Goal: Navigation & Orientation: Find specific page/section

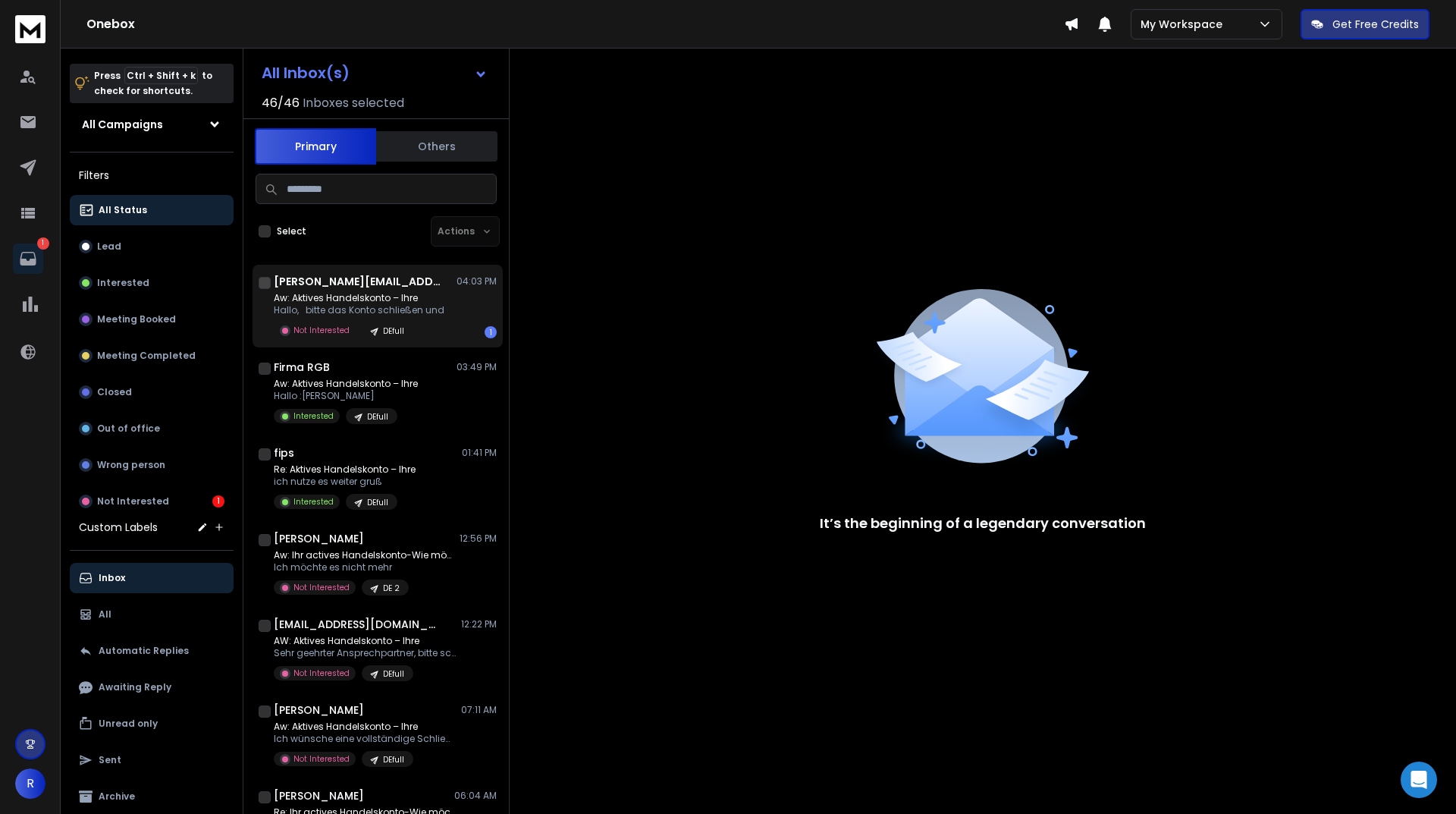
click at [386, 286] on div "lesch-h@web.de 04:03 PM" at bounding box center [385, 281] width 223 height 15
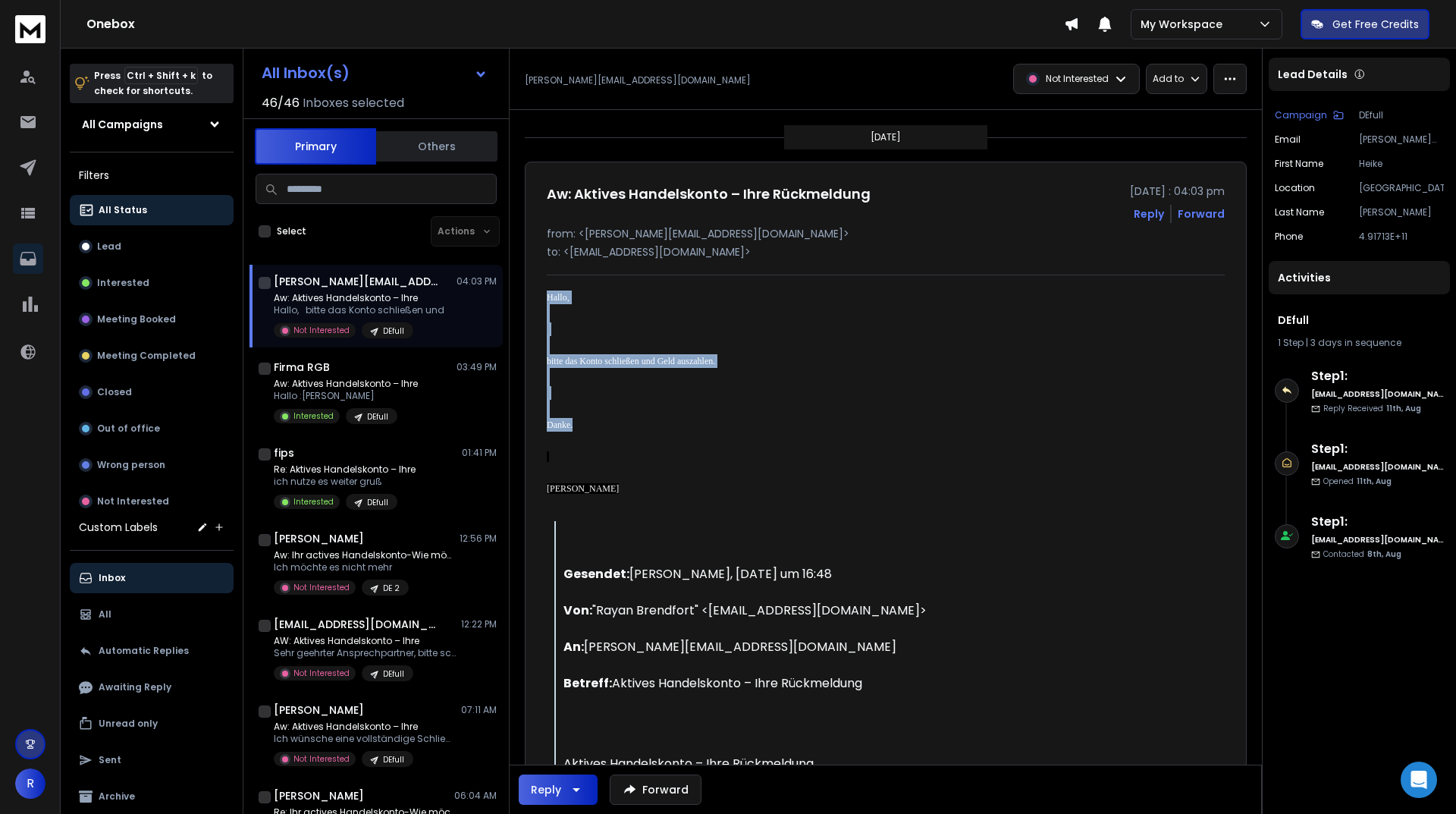
drag, startPoint x: 544, startPoint y: 290, endPoint x: 636, endPoint y: 420, distance: 159.3
copy div "Hallo, bitte das Konto schließen und Geld auszahlen. Danke."
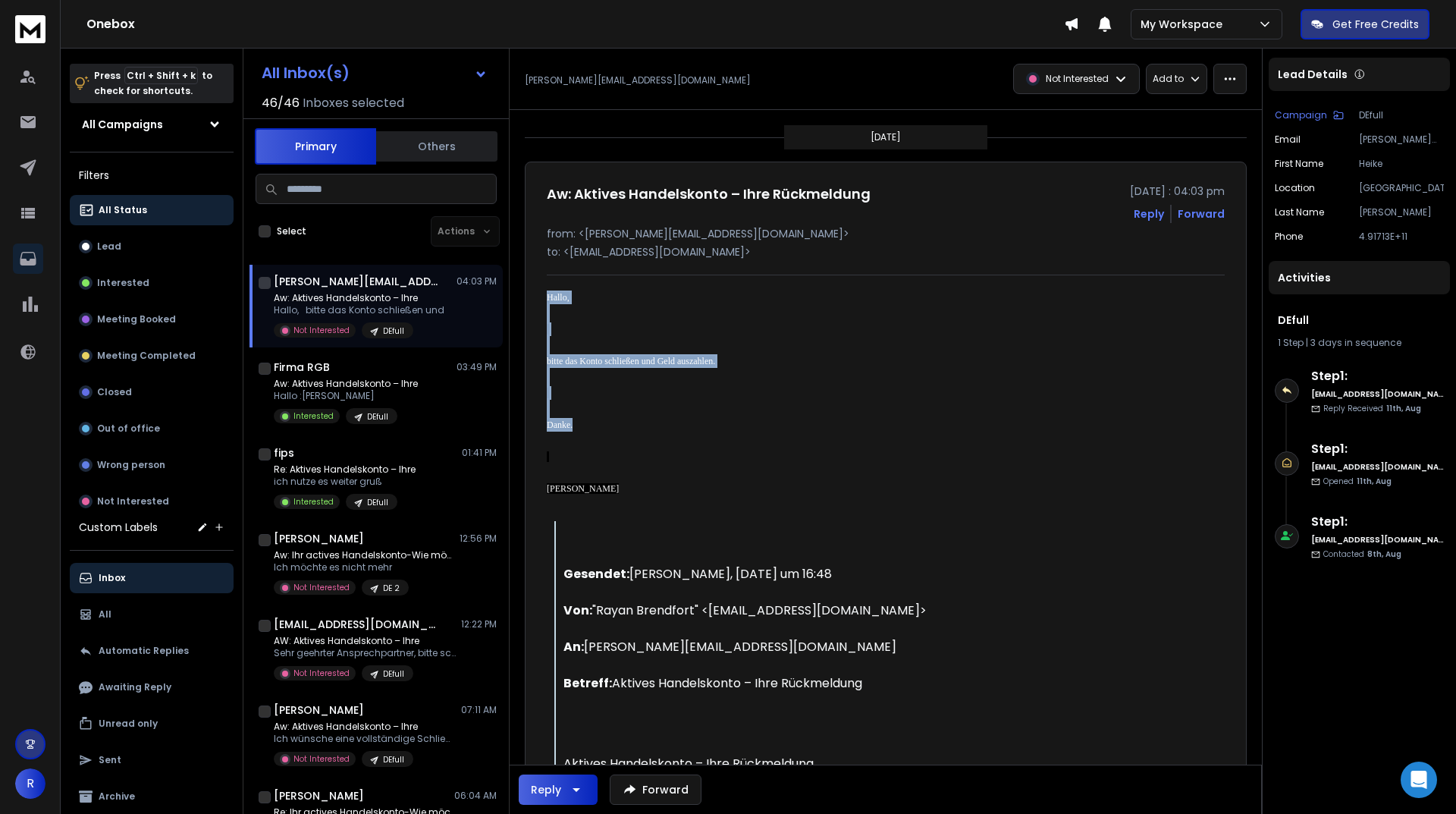
click at [31, 170] on icon at bounding box center [28, 167] width 18 height 18
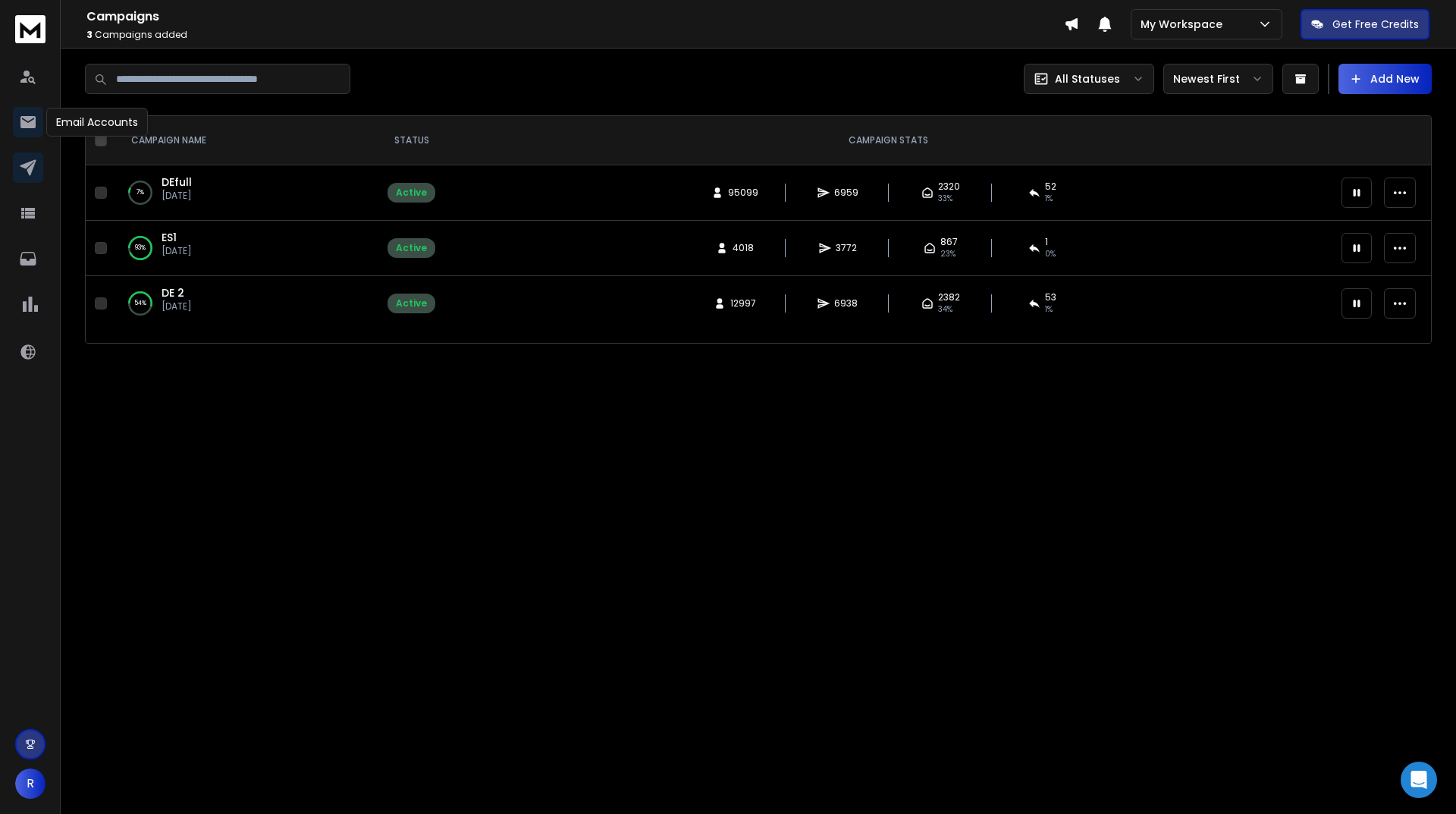
click at [36, 119] on icon at bounding box center [28, 122] width 18 height 18
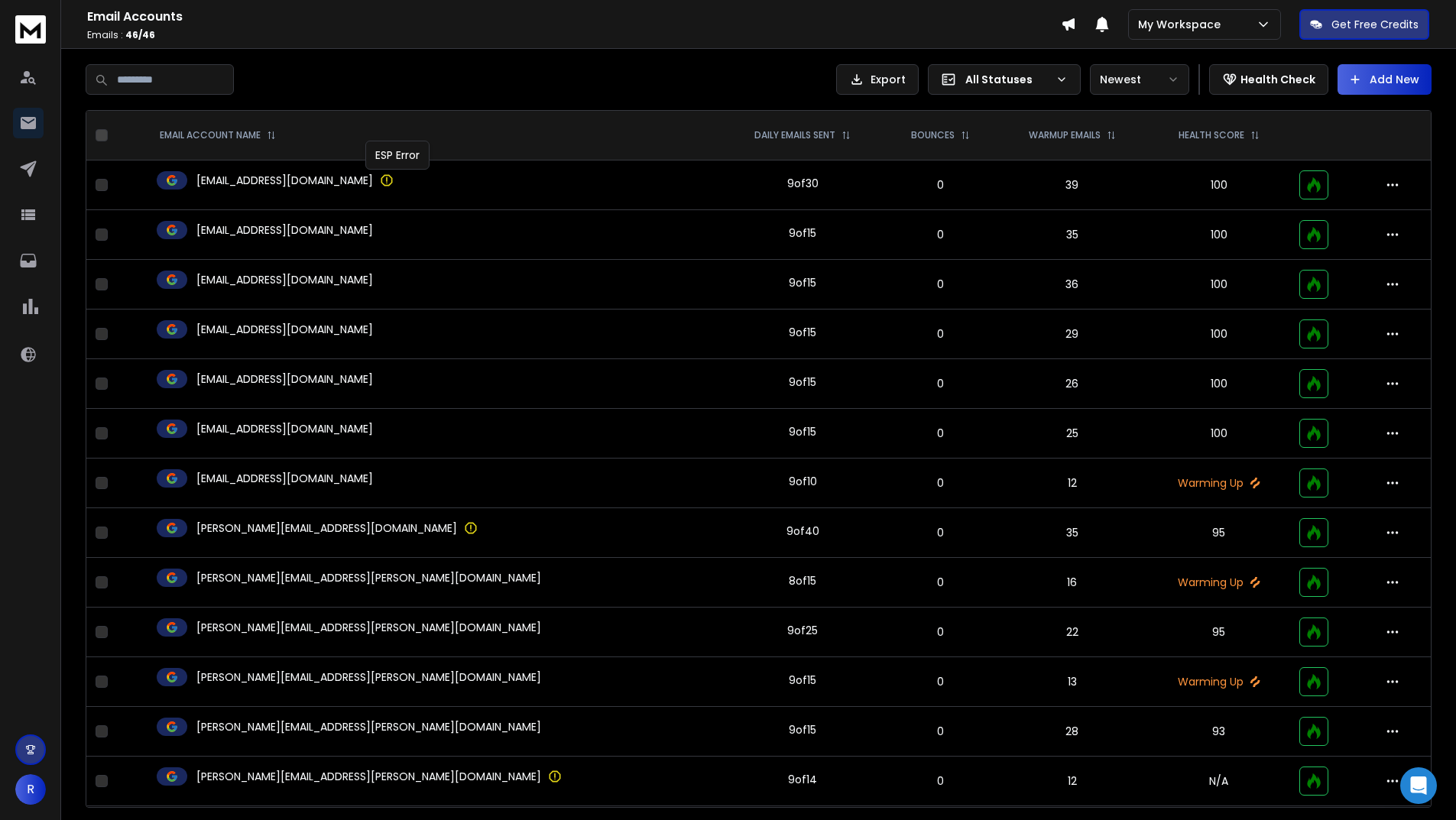
click at [395, 183] on icon at bounding box center [387, 180] width 15 height 15
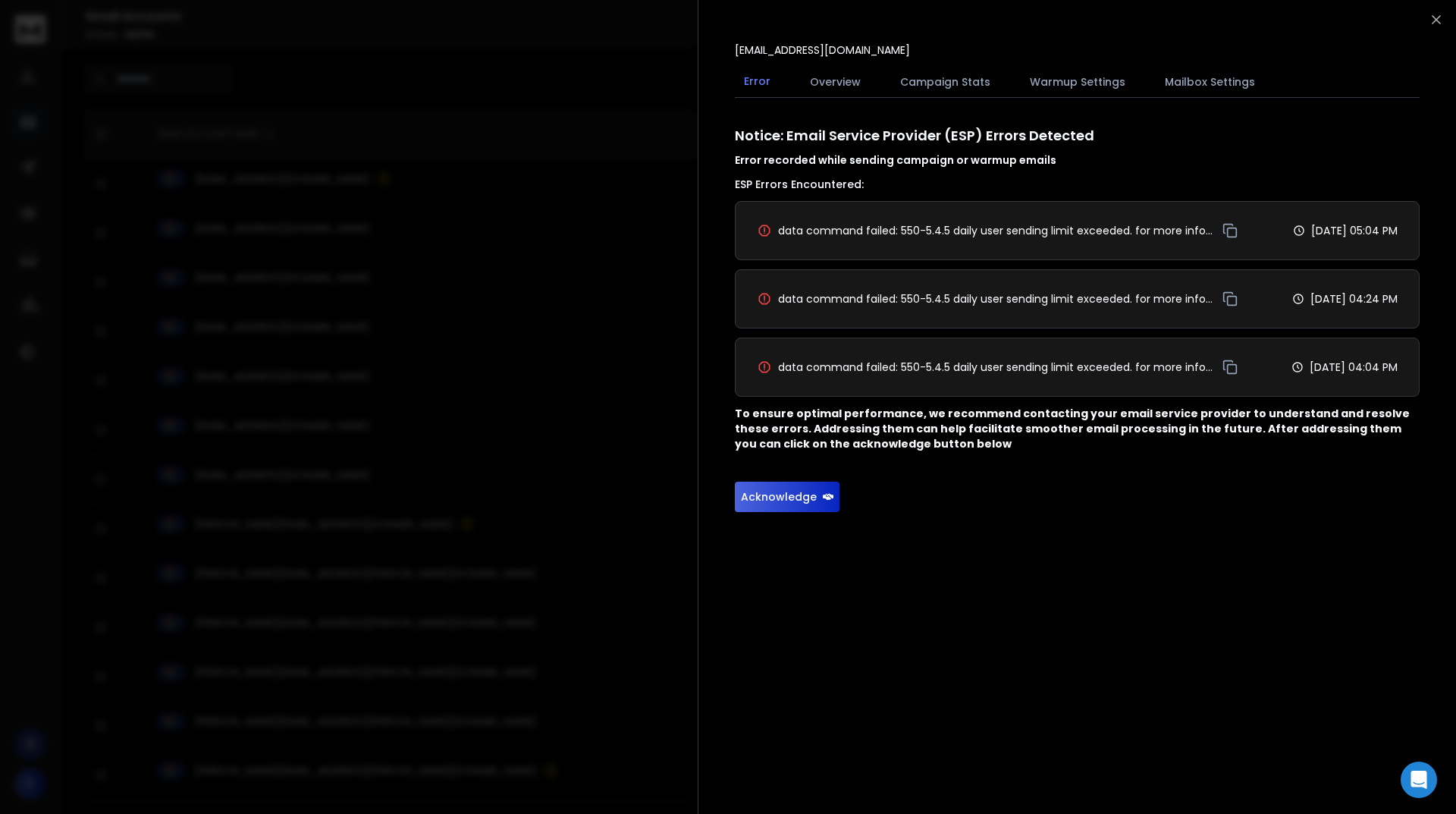
click at [815, 499] on button "Acknowledge" at bounding box center [787, 496] width 104 height 30
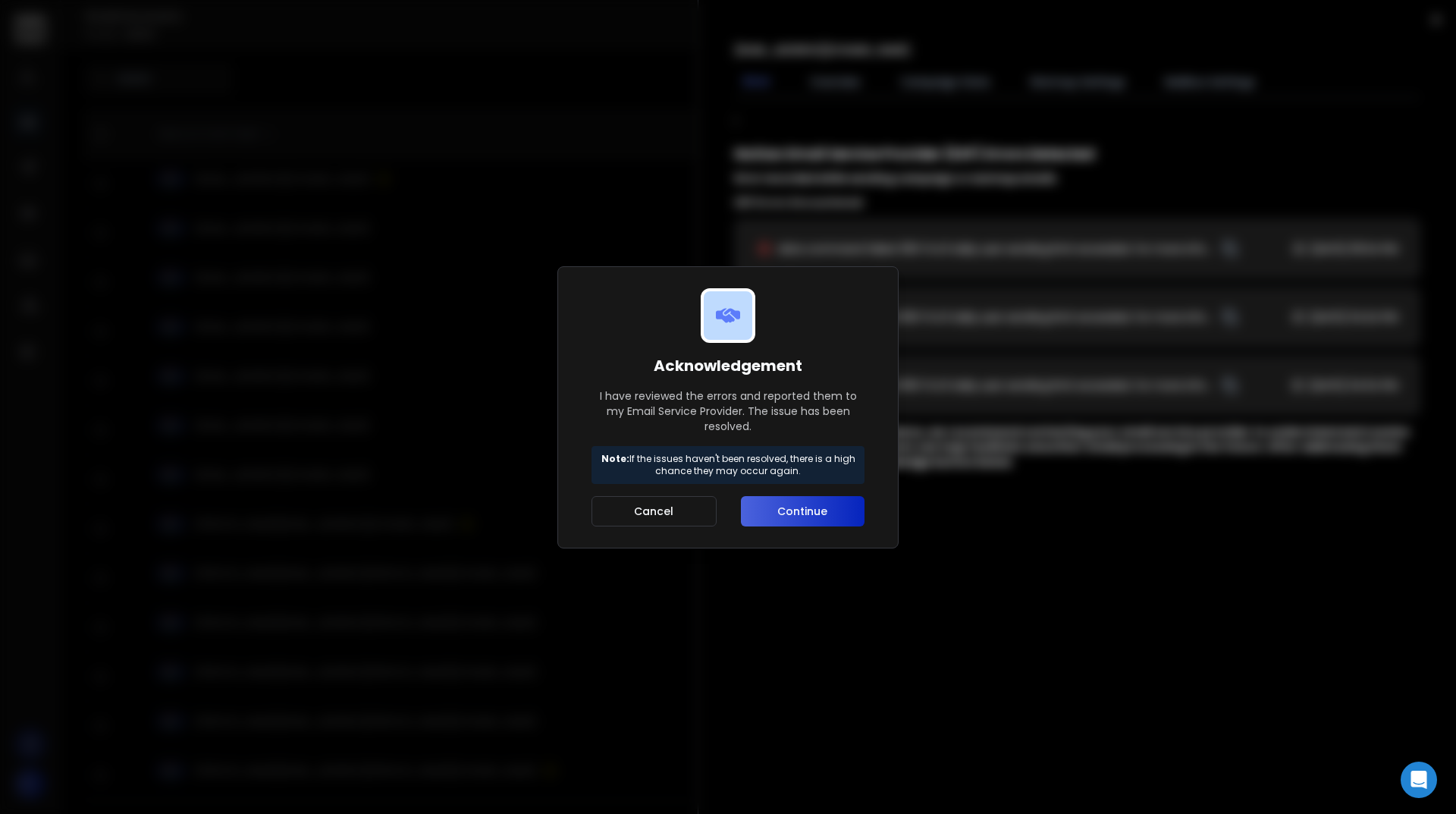
click at [816, 515] on button "Continue" at bounding box center [802, 511] width 124 height 30
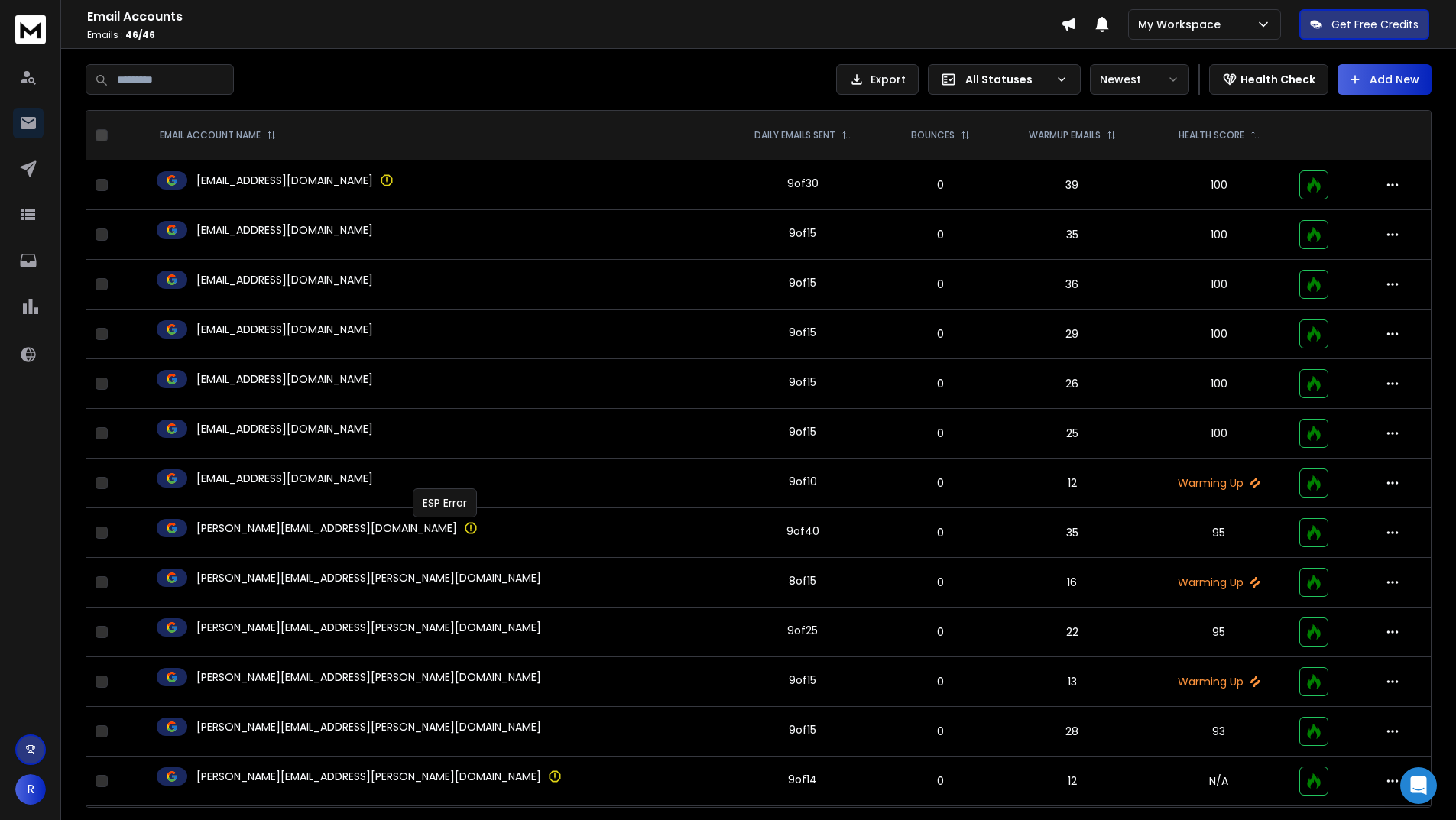
click at [463, 530] on icon at bounding box center [471, 528] width 15 height 15
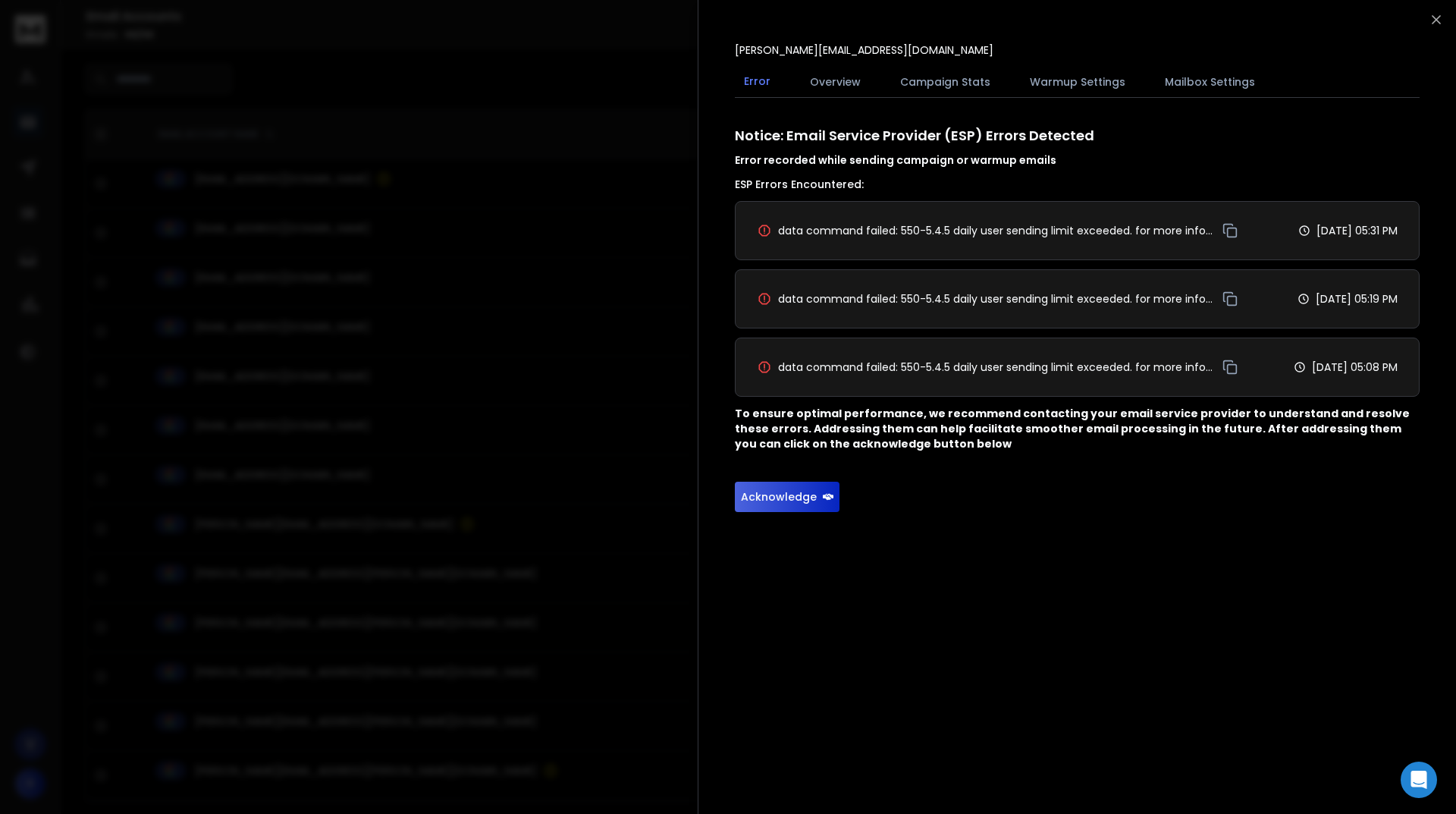
click at [776, 511] on button "Acknowledge" at bounding box center [787, 496] width 104 height 30
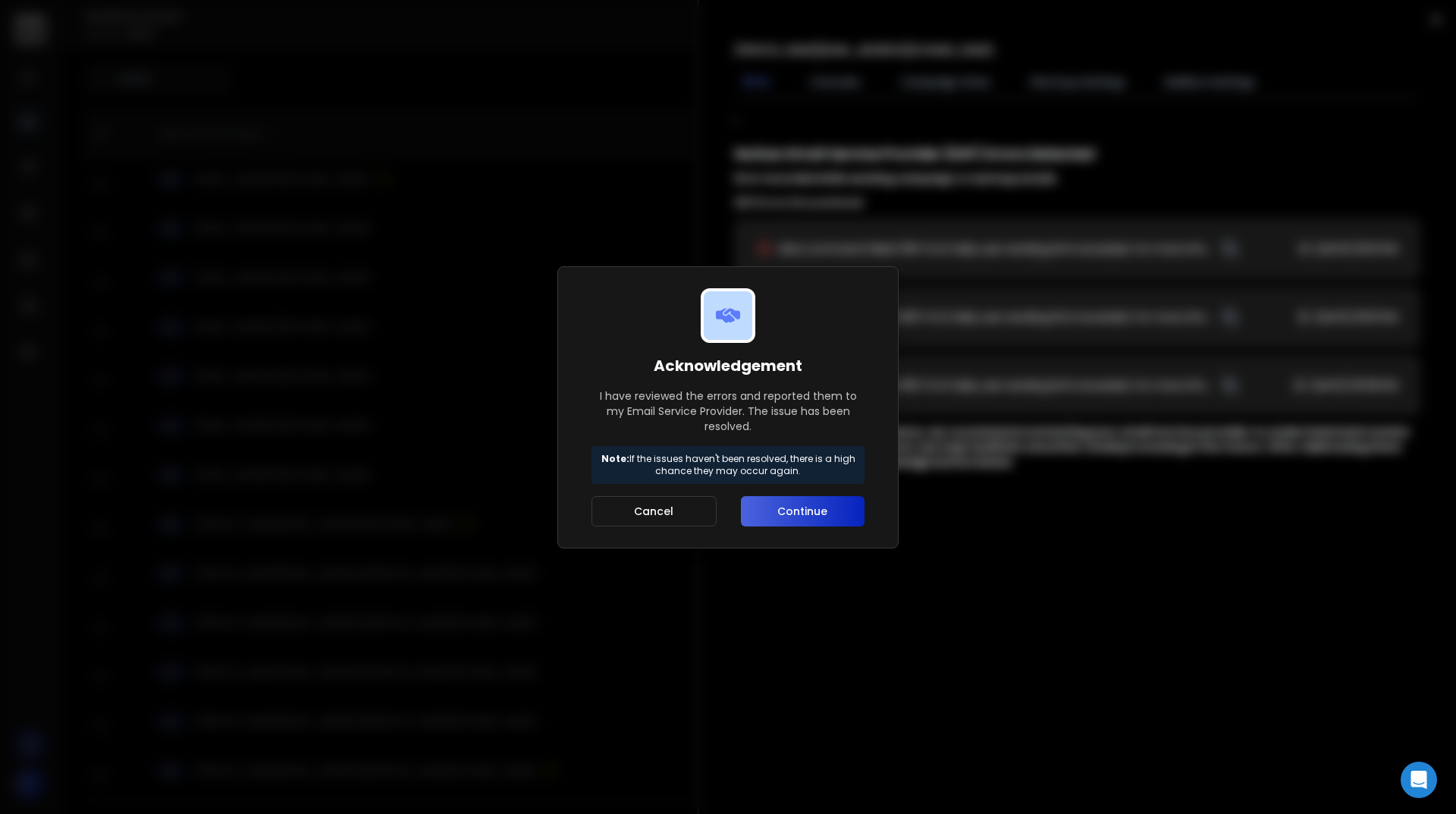
click at [767, 505] on button "Continue" at bounding box center [802, 511] width 124 height 30
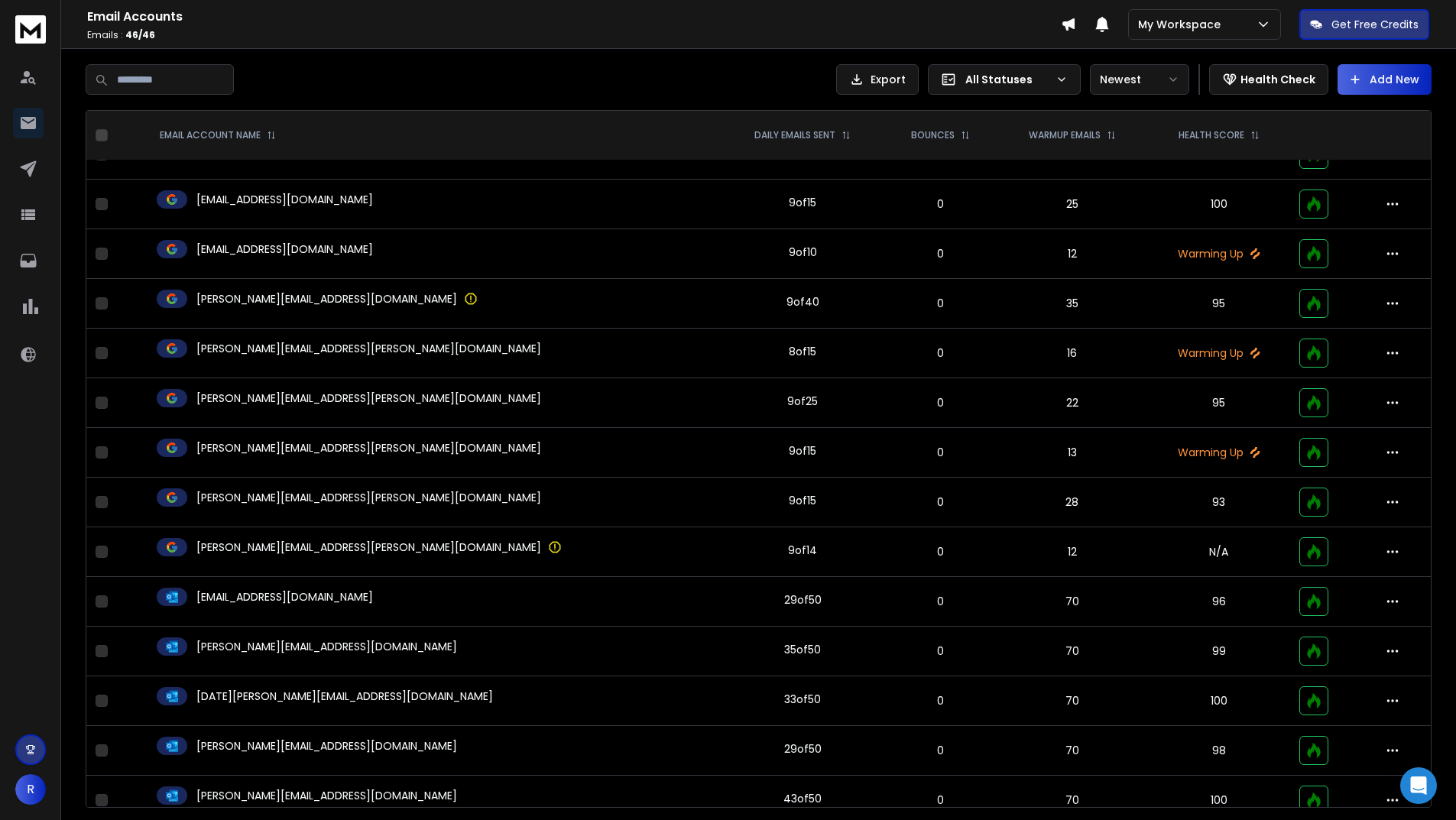
scroll to position [382, 0]
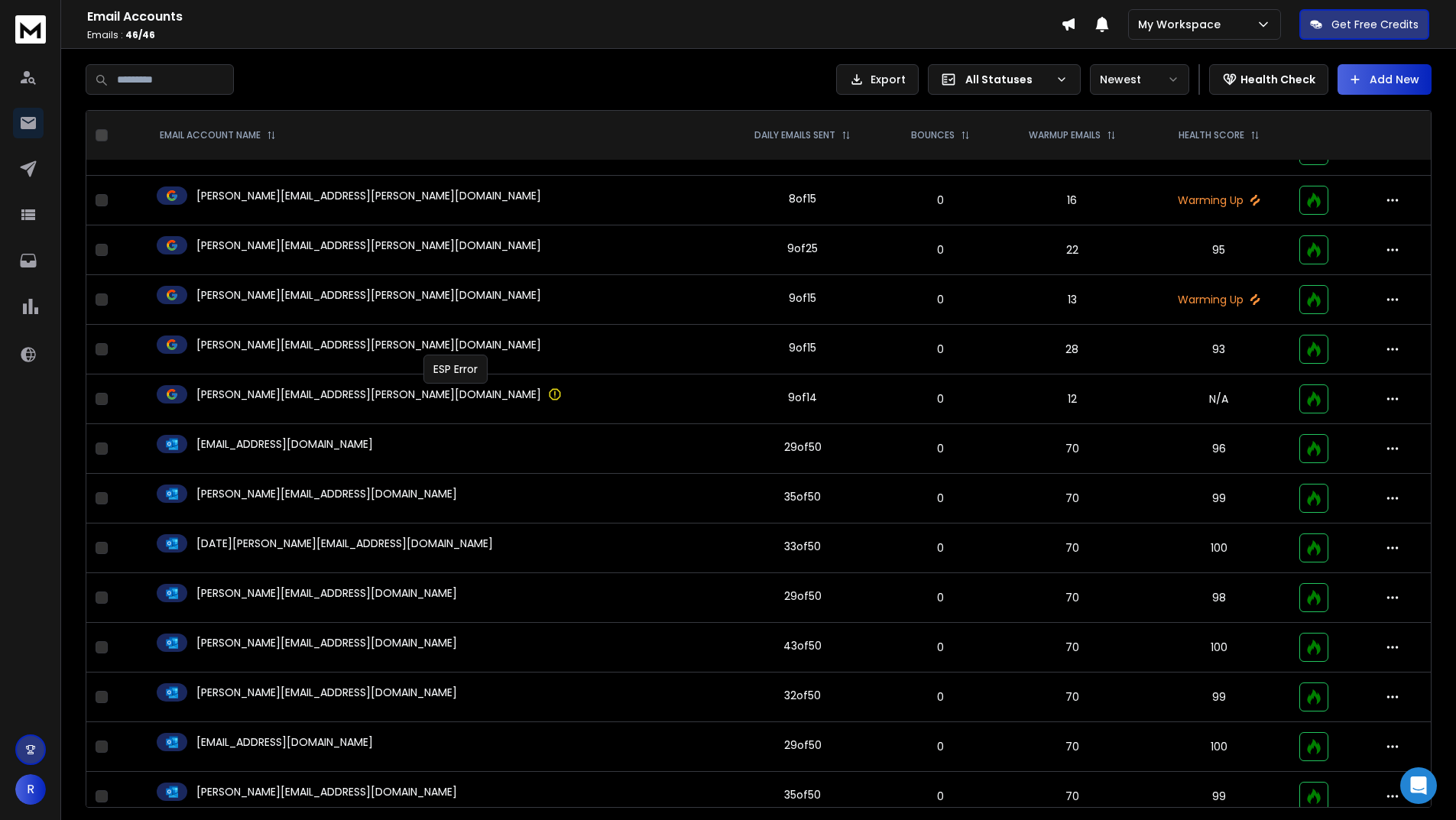
click at [547, 395] on icon at bounding box center [555, 395] width 15 height 15
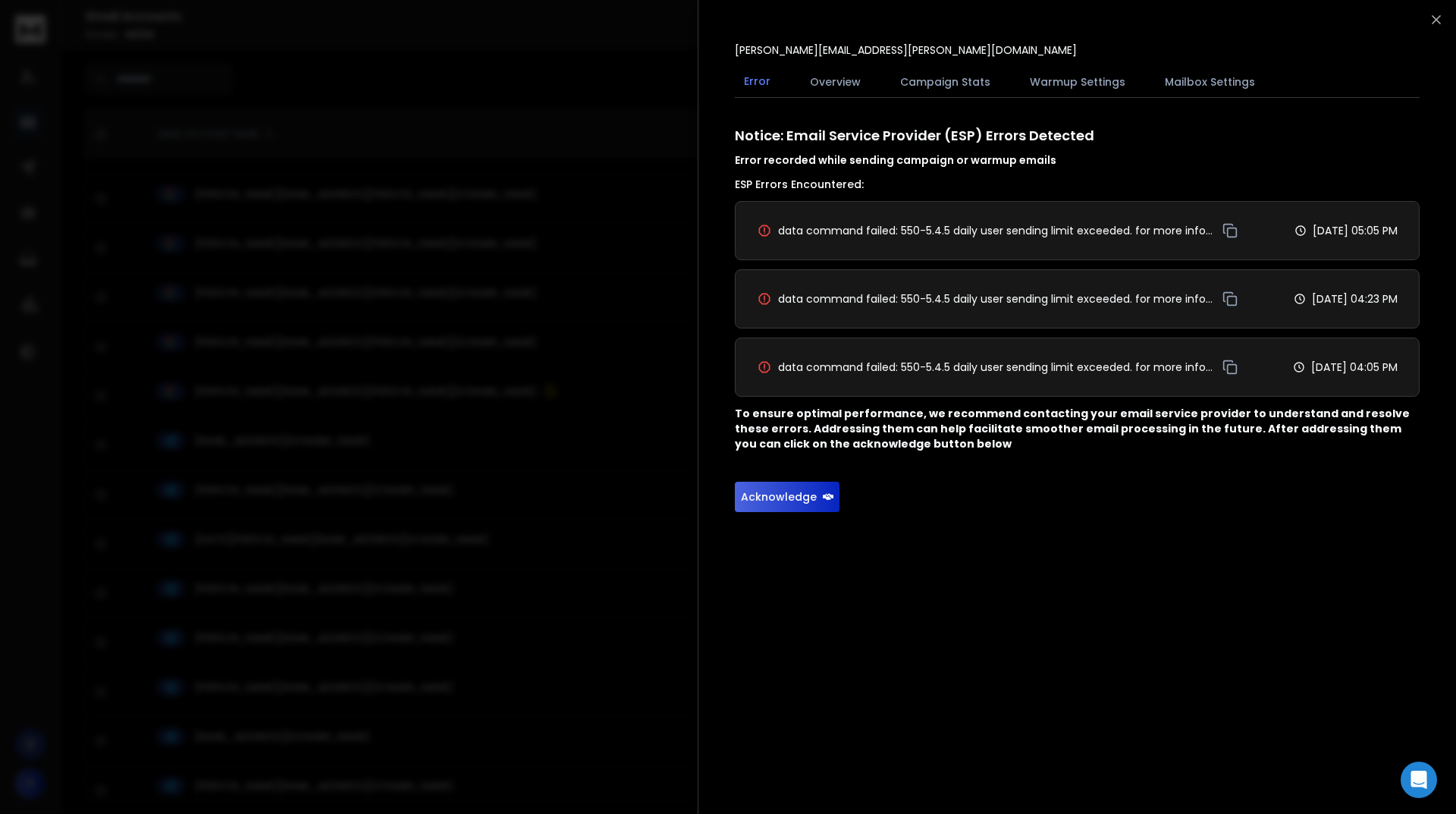
click at [779, 498] on button "Acknowledge" at bounding box center [787, 496] width 104 height 30
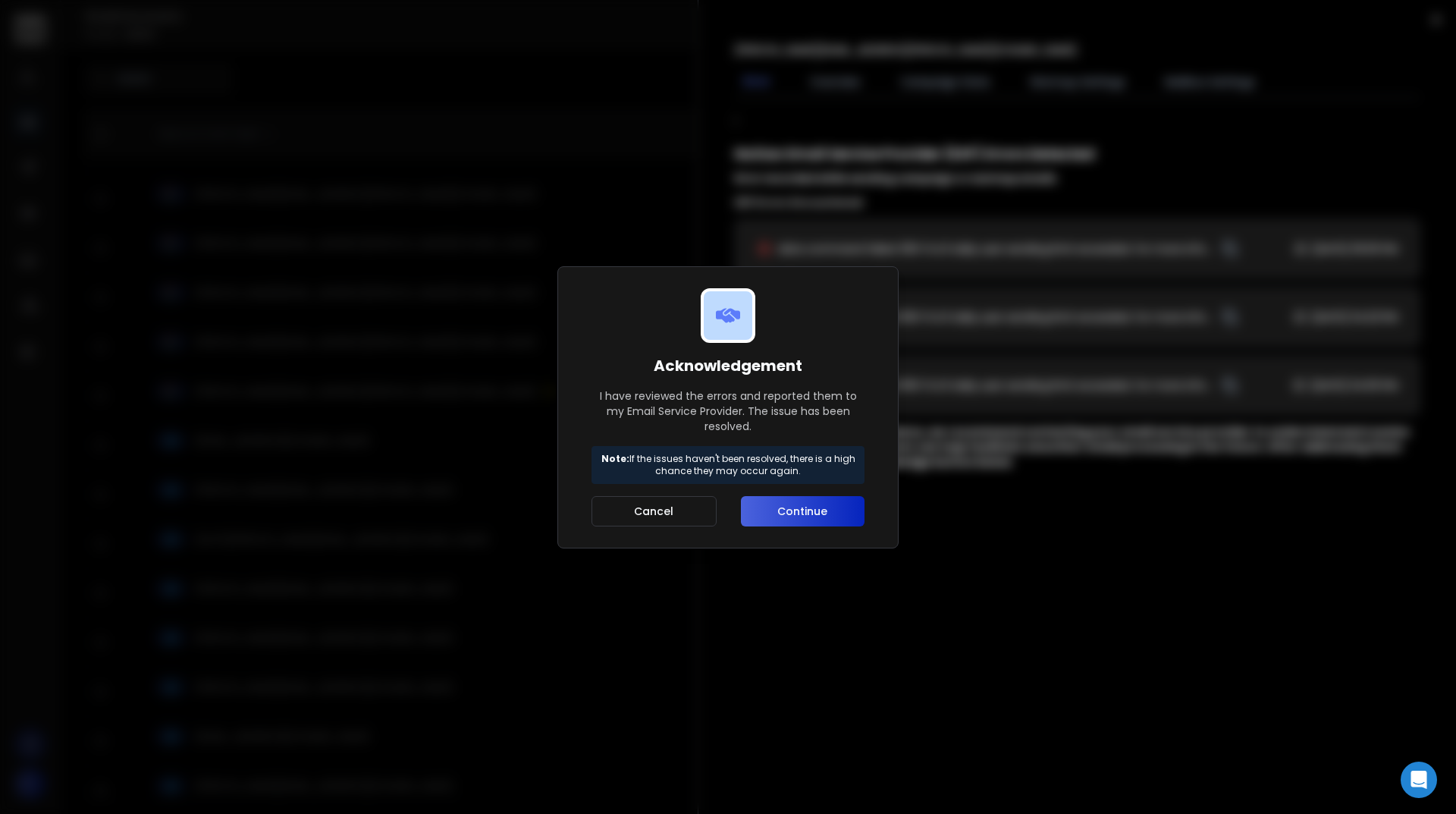
click at [783, 517] on button "Continue" at bounding box center [802, 511] width 124 height 30
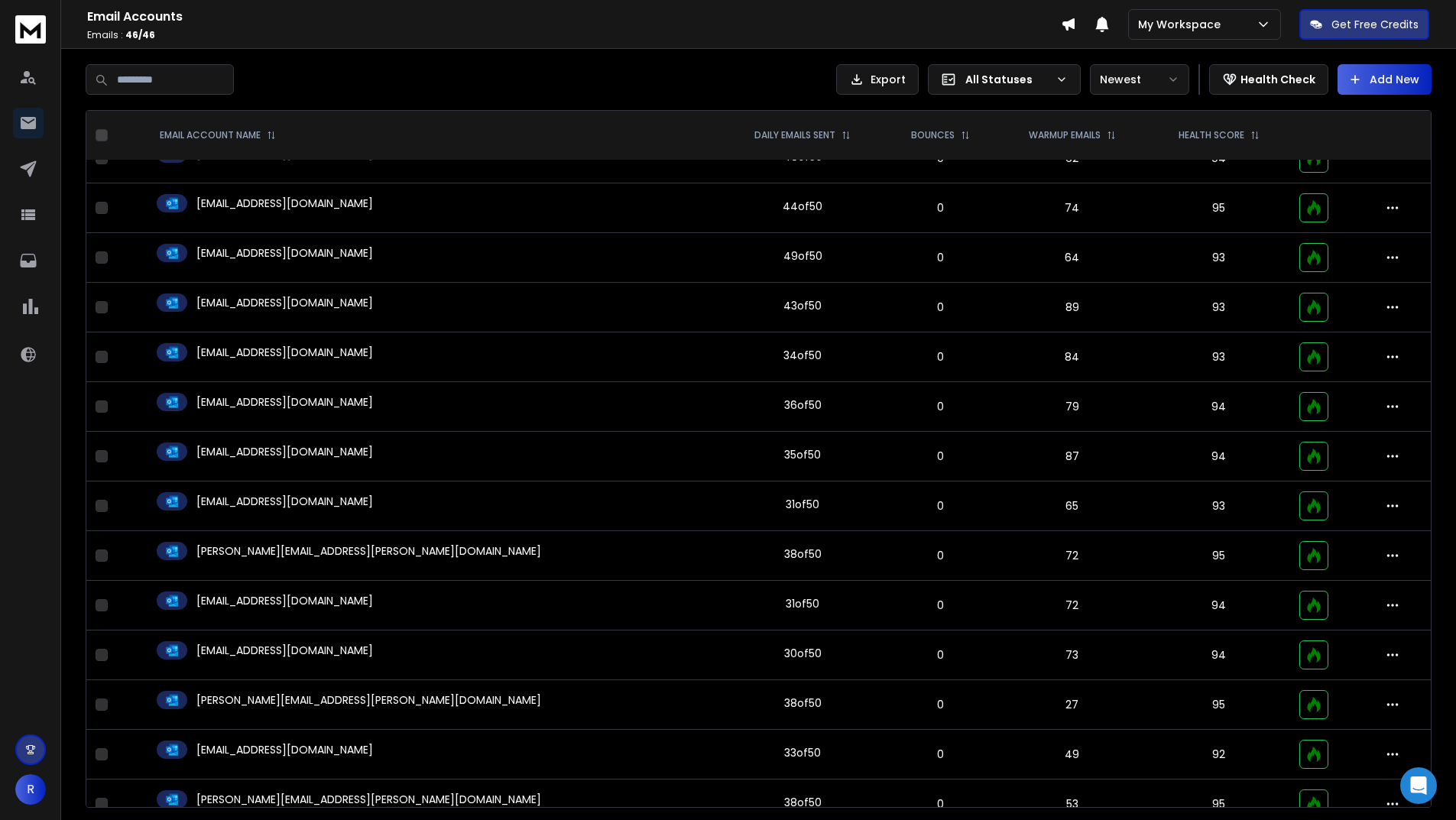
scroll to position [1528, 0]
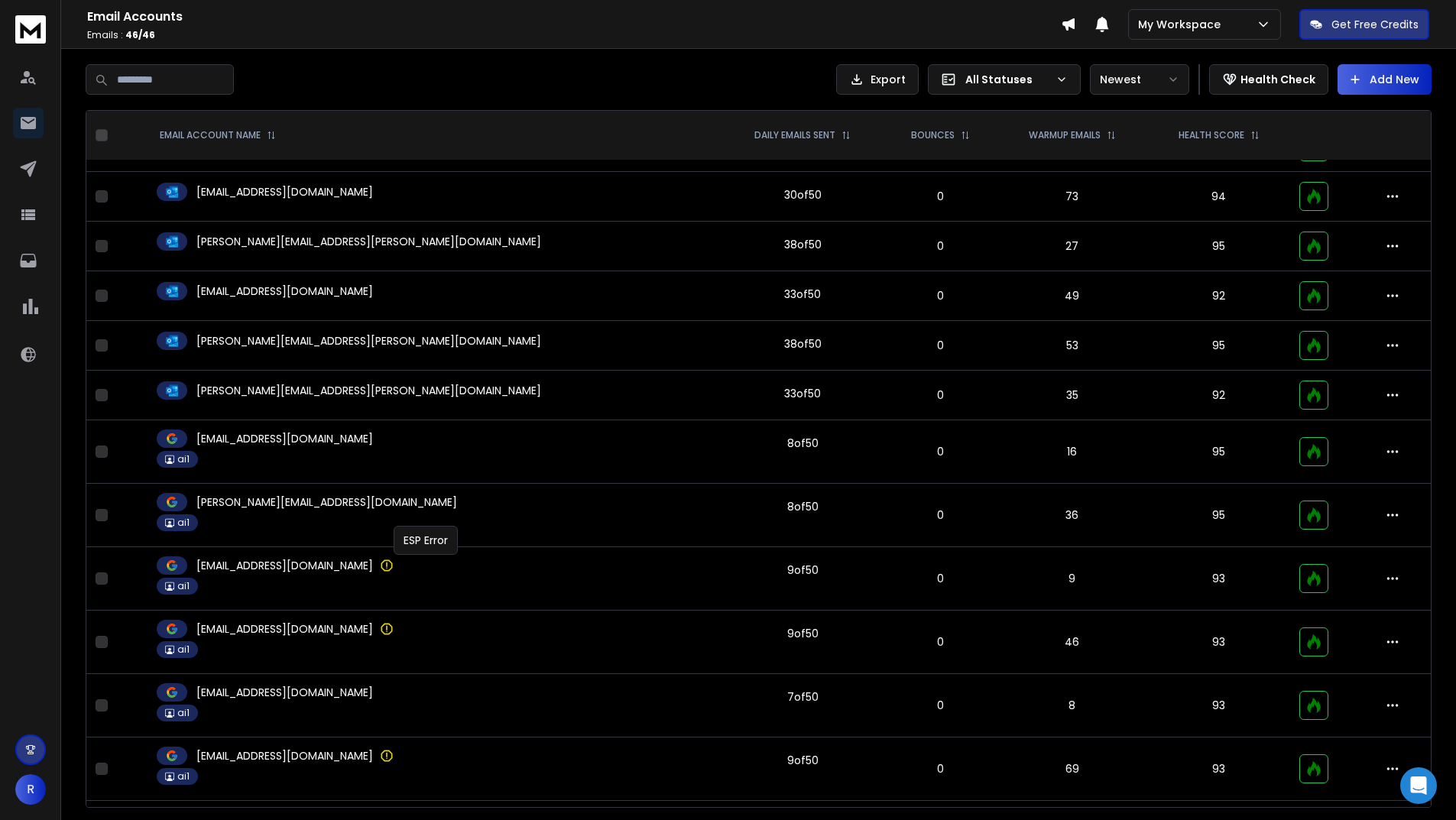
click at [395, 564] on icon at bounding box center [387, 565] width 15 height 15
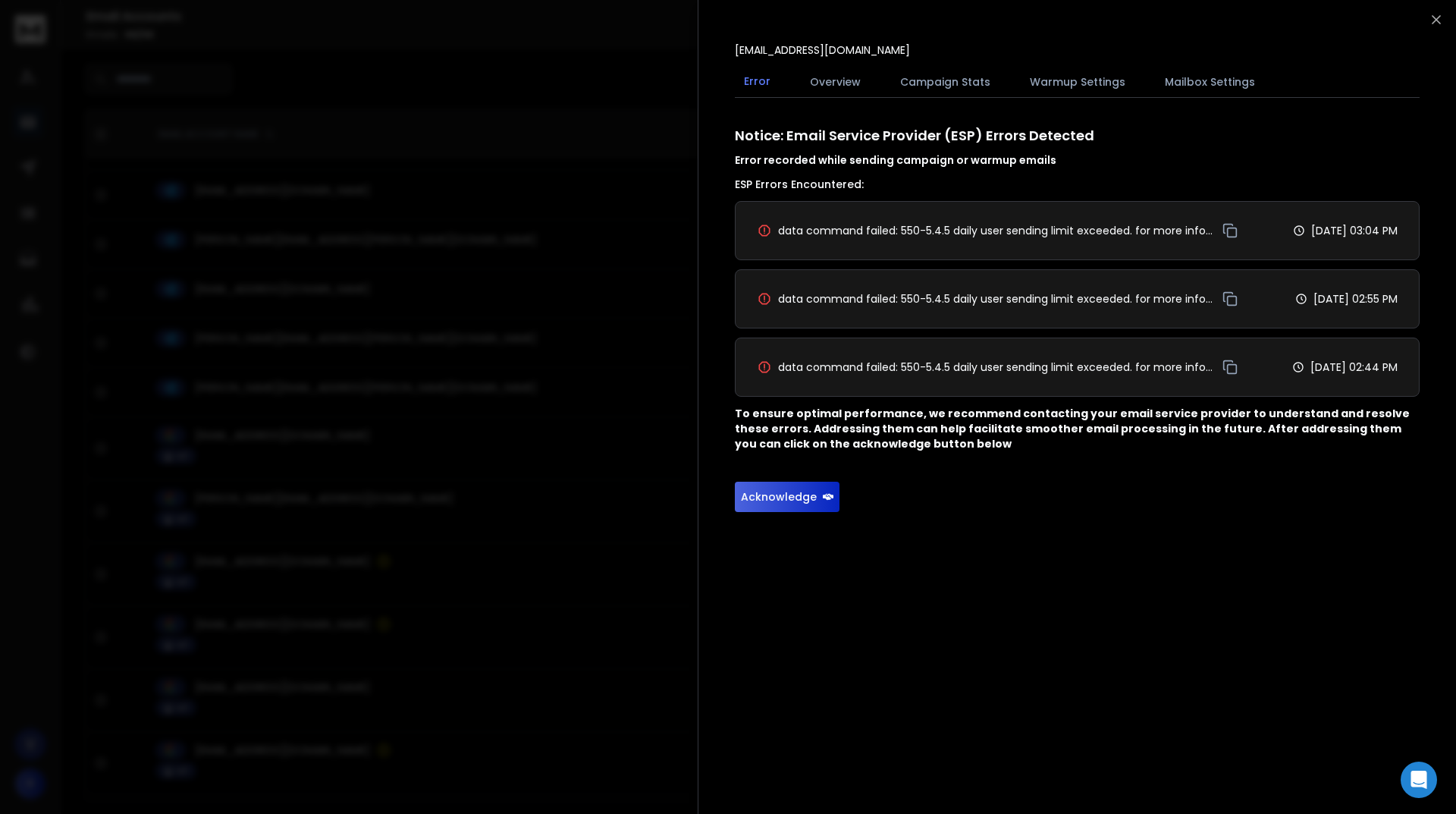
click at [818, 503] on button "Acknowledge" at bounding box center [787, 496] width 104 height 30
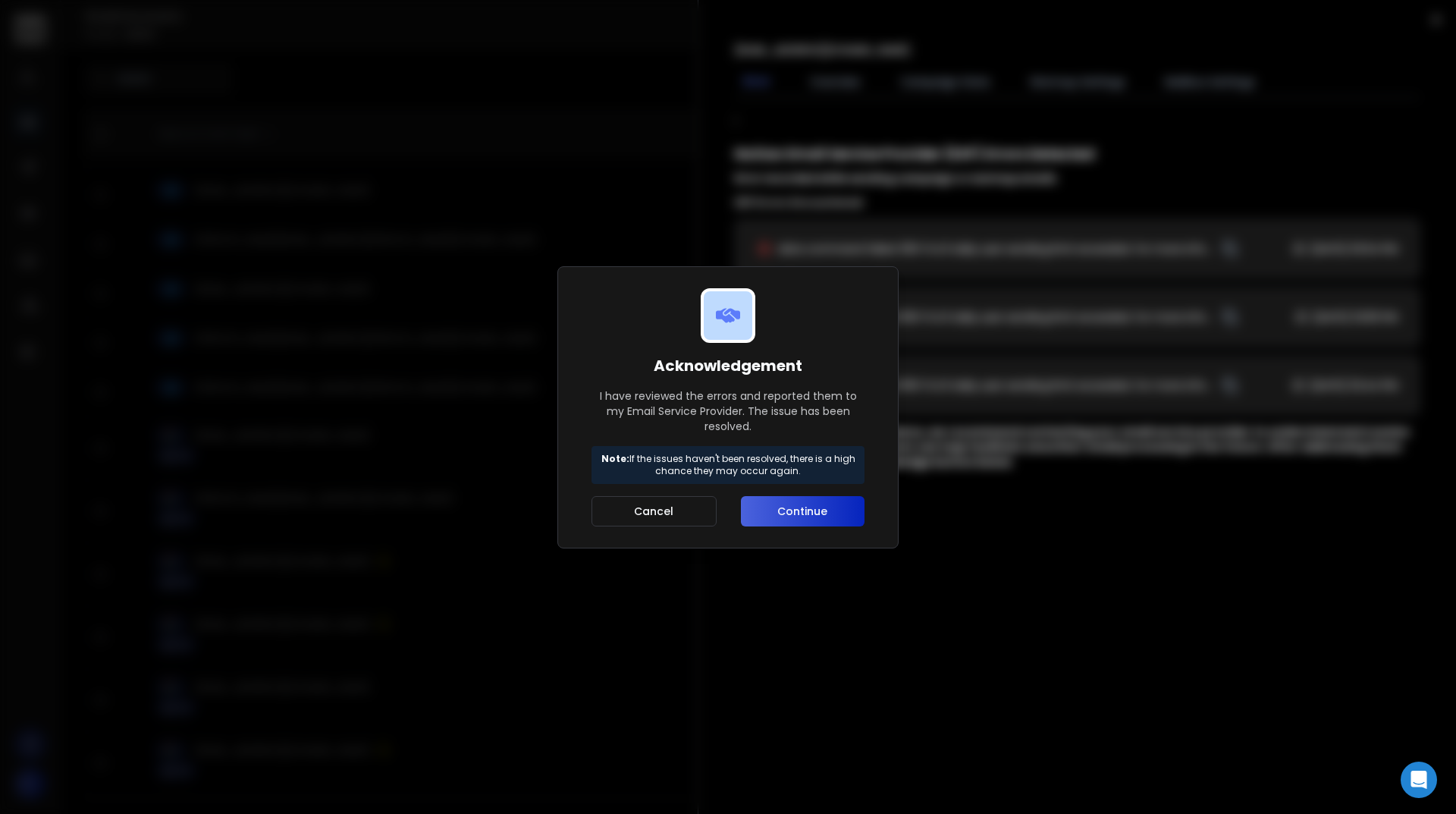
click at [828, 514] on button "Continue" at bounding box center [802, 511] width 124 height 30
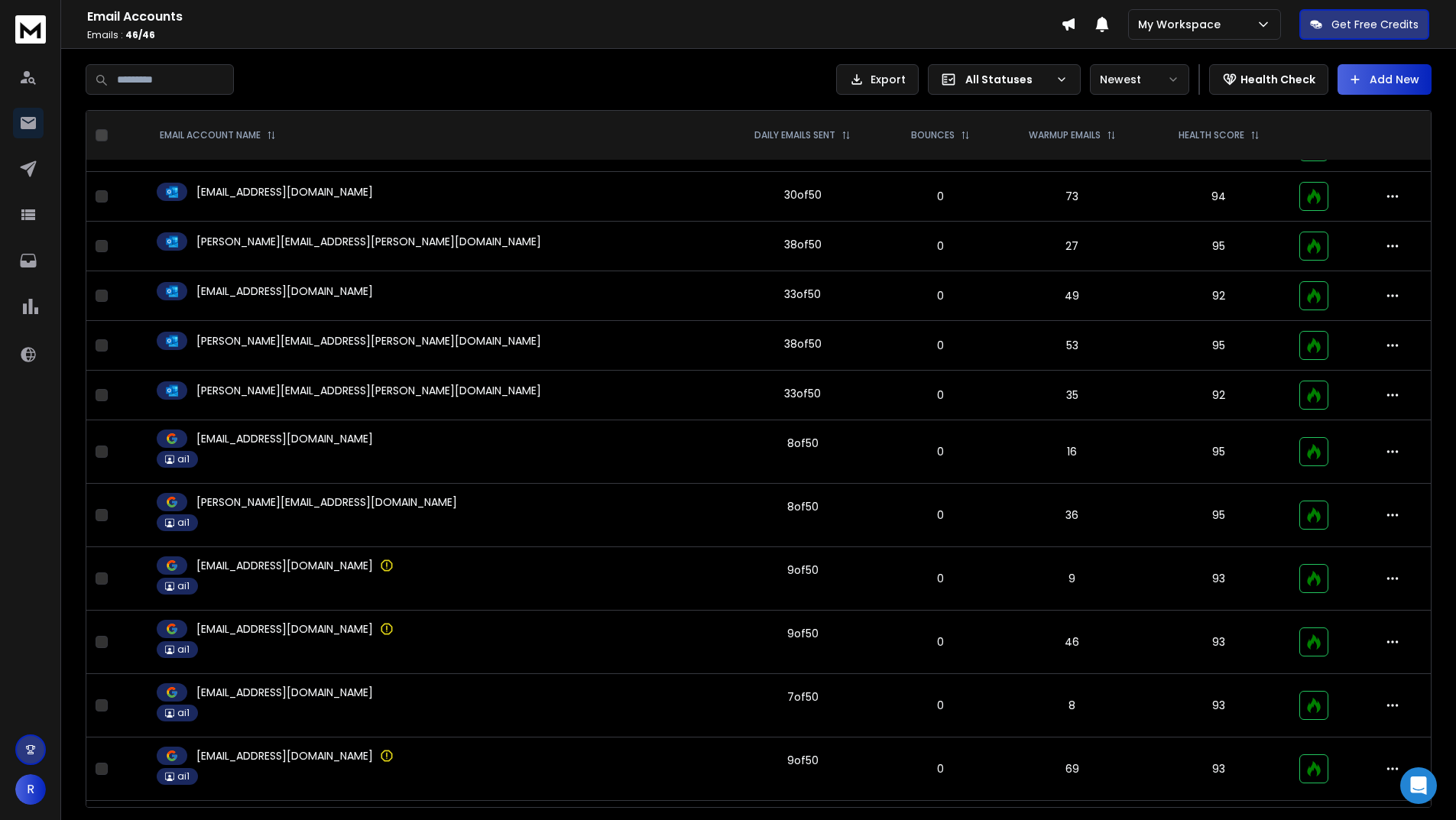
scroll to position [1680, 0]
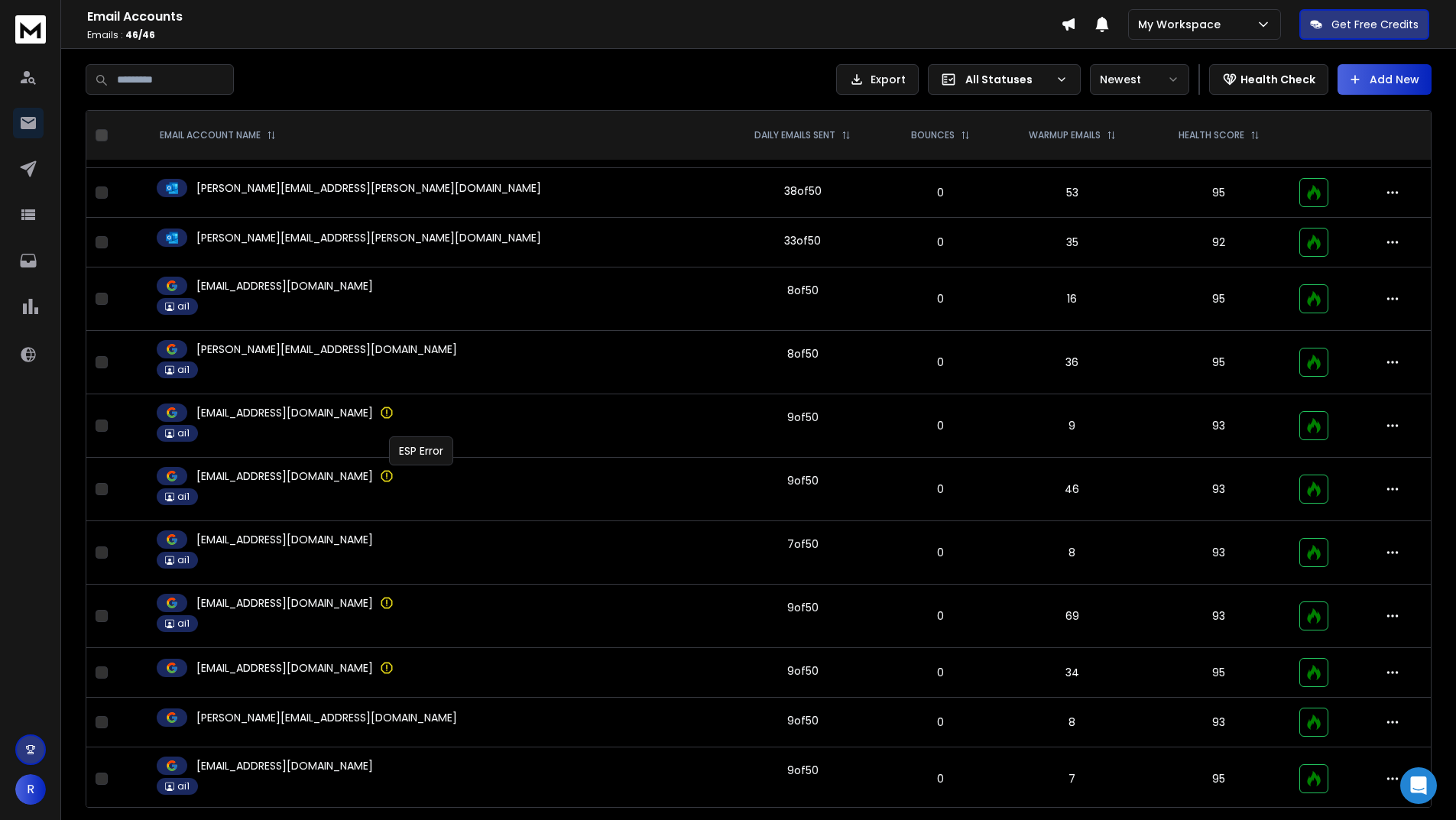
click at [393, 480] on icon at bounding box center [387, 476] width 12 height 12
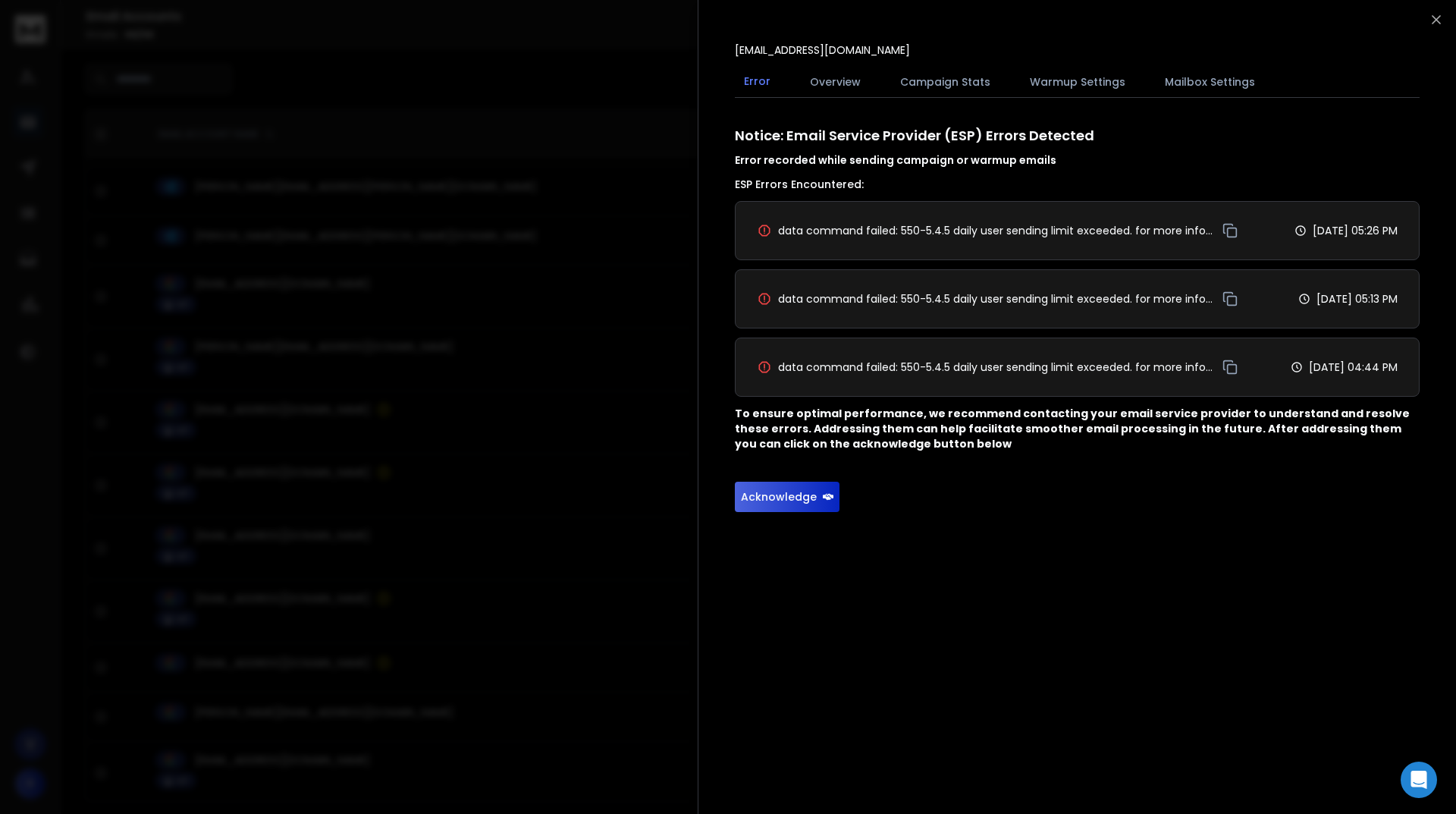
click at [797, 512] on div "louisamendez@supporttradecrypto.org Error Overview Campaign Stats Warmup Settin…" at bounding box center [1077, 277] width 721 height 518
click at [769, 487] on button "Acknowledge" at bounding box center [787, 496] width 104 height 30
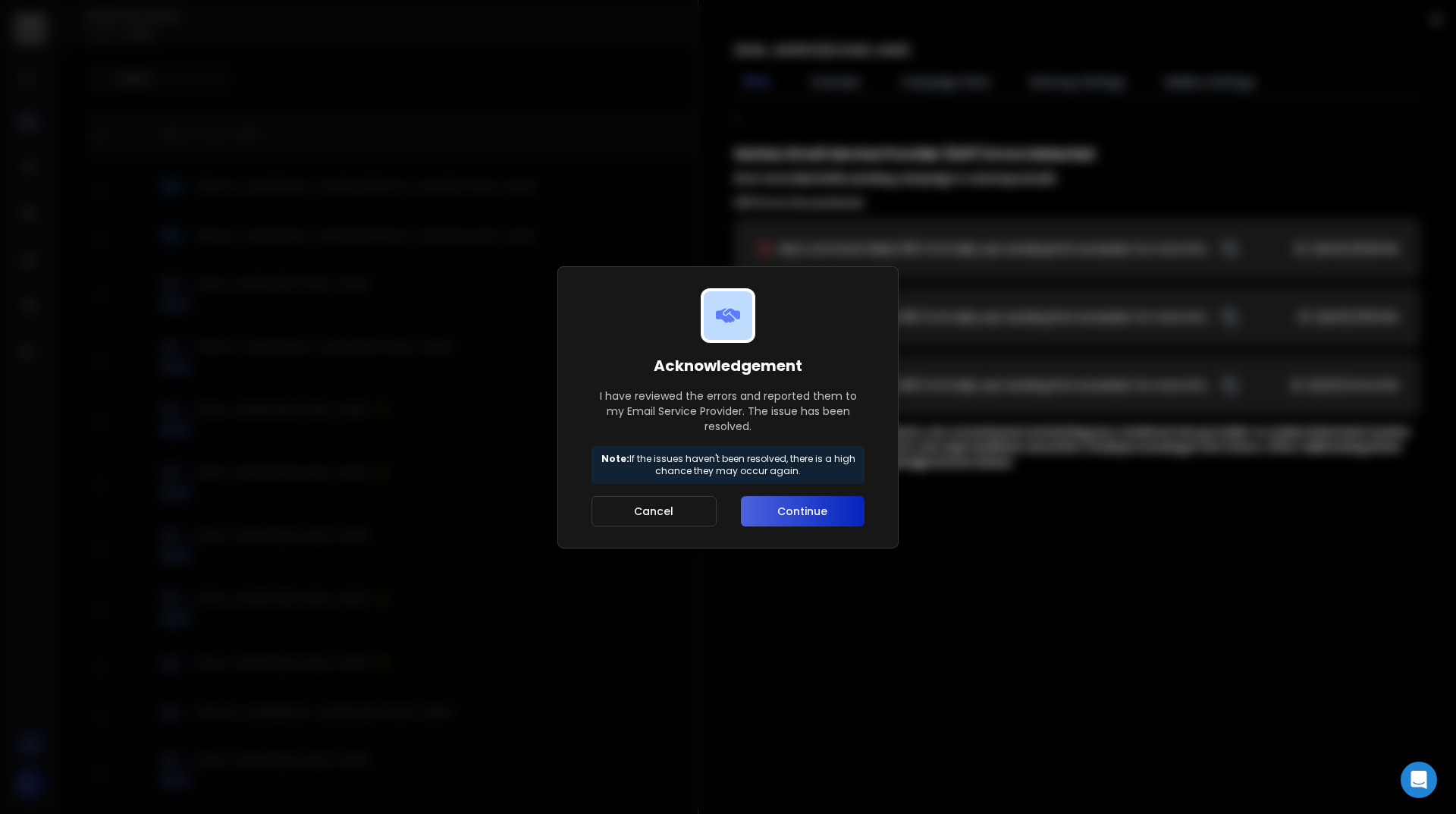
click at [779, 510] on button "Continue" at bounding box center [802, 511] width 124 height 30
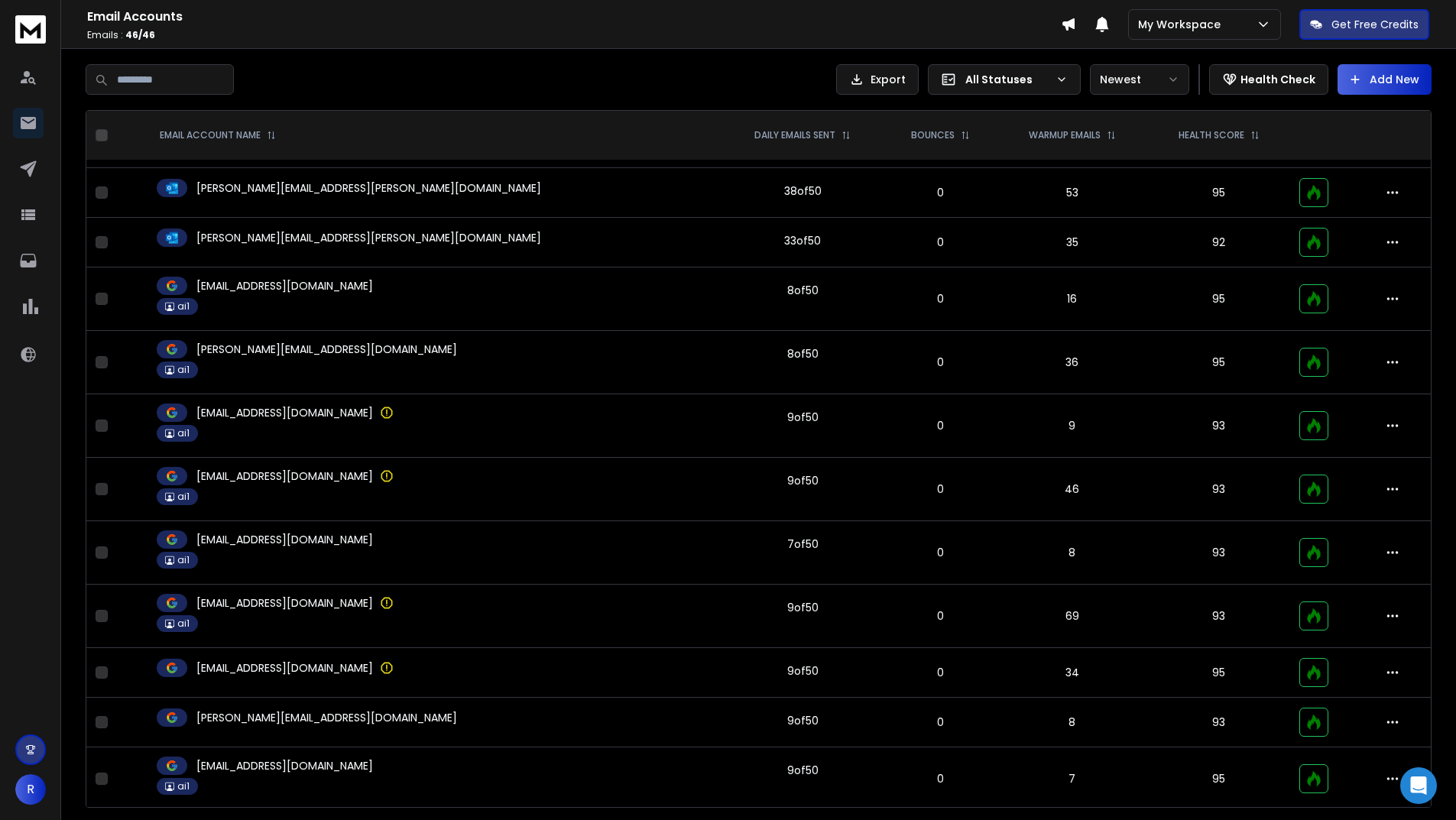
scroll to position [1757, 0]
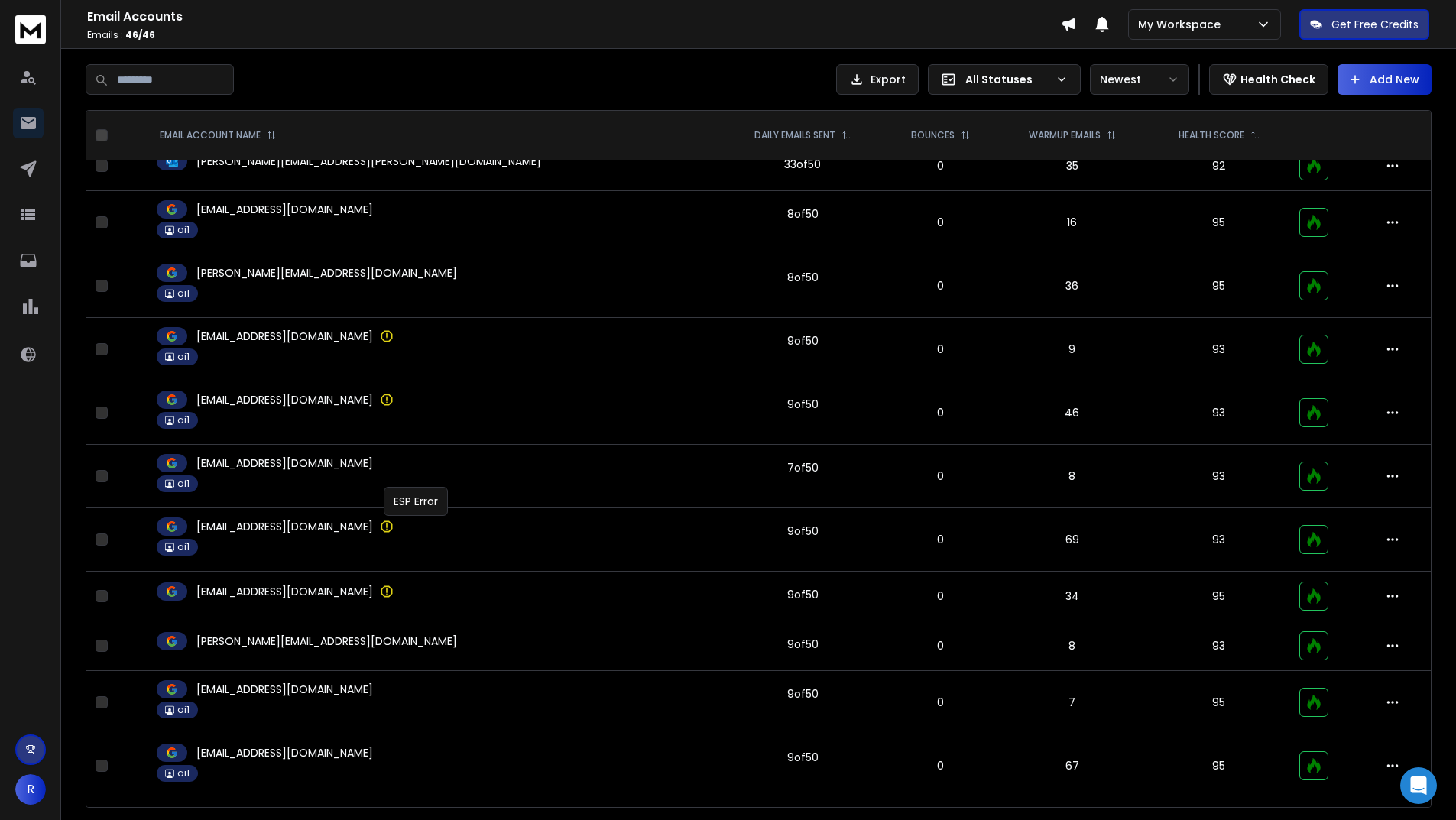
click at [395, 529] on icon at bounding box center [387, 527] width 15 height 15
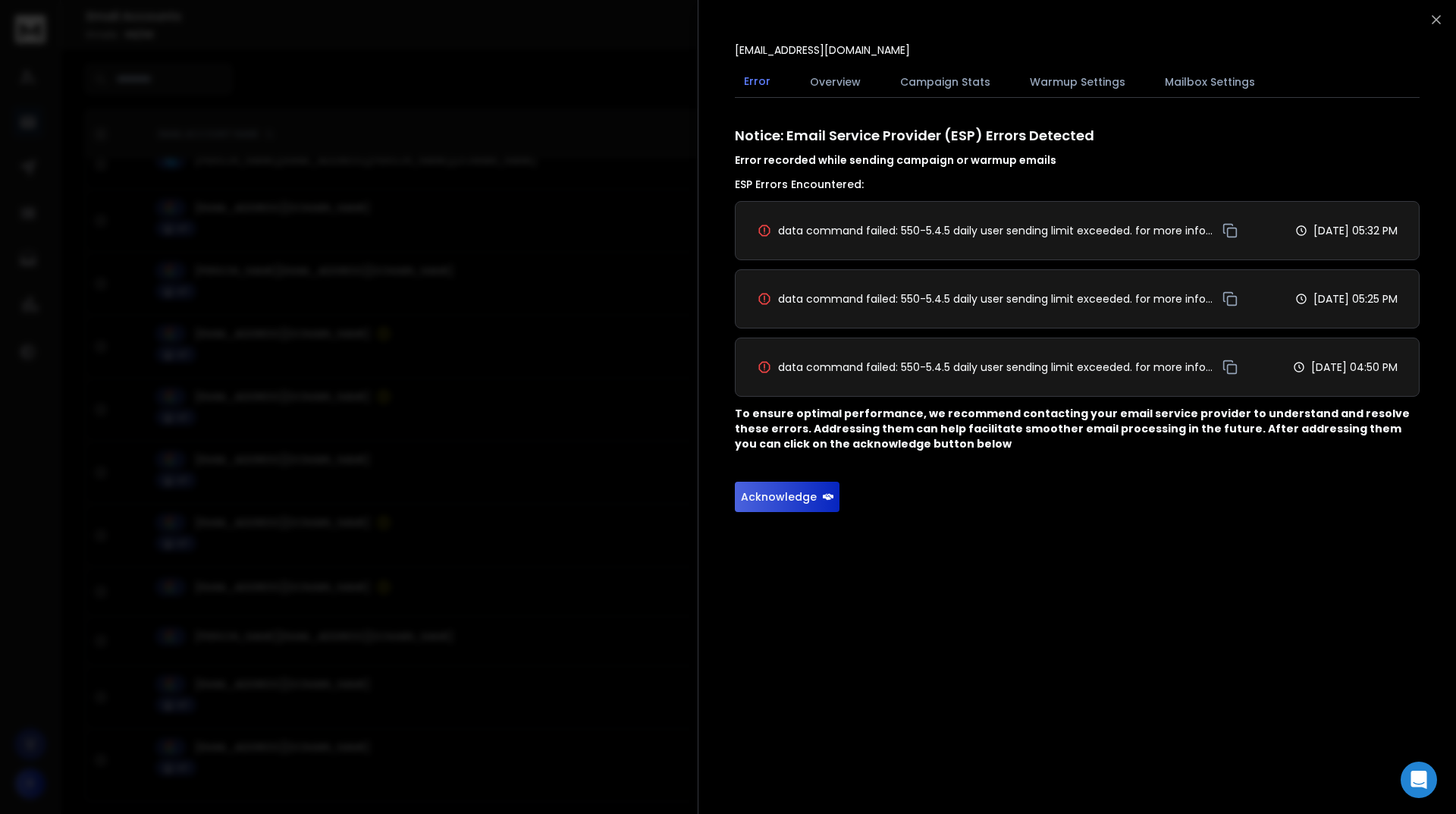
click at [769, 509] on button "Acknowledge" at bounding box center [787, 496] width 104 height 30
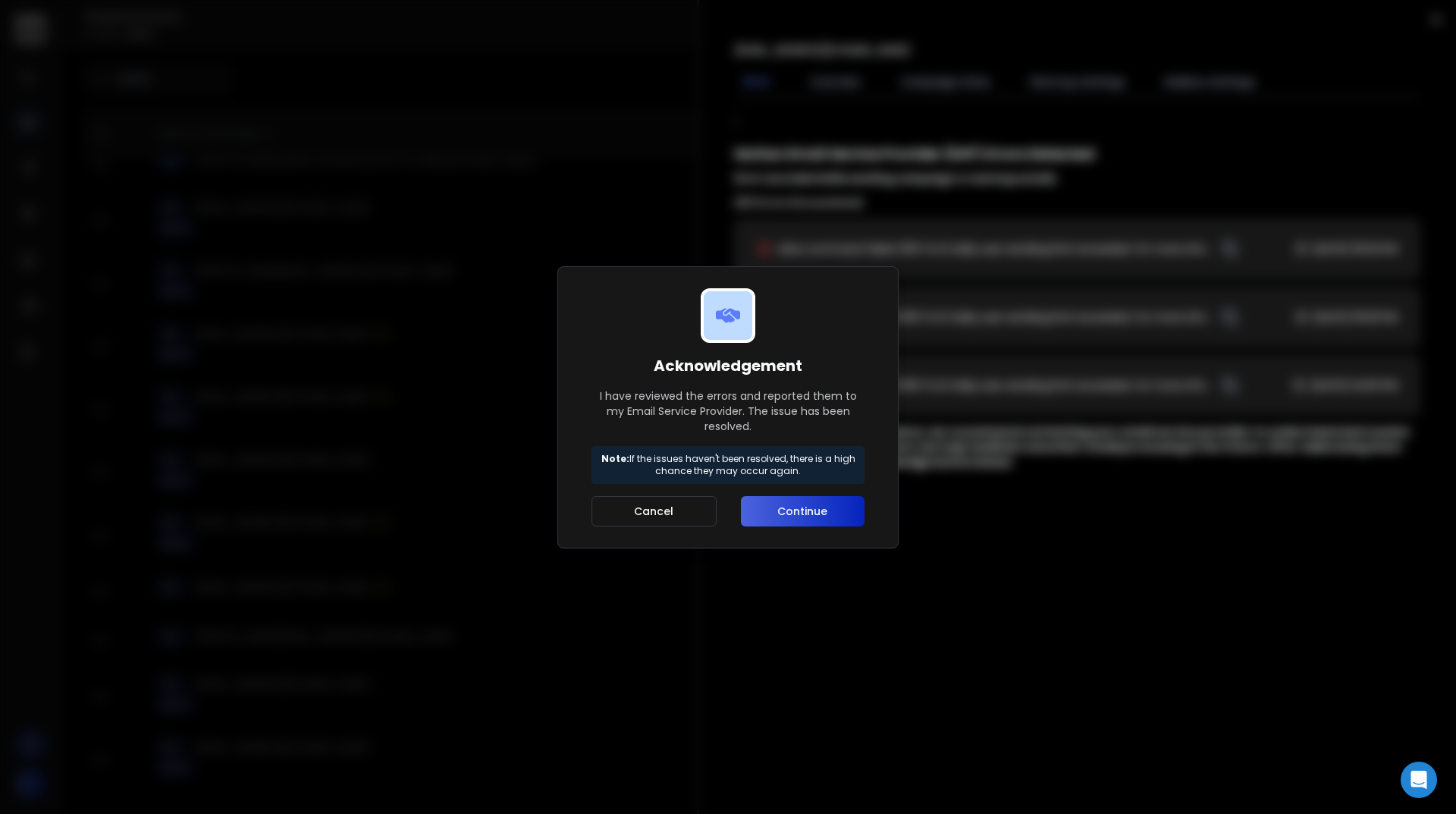
click at [763, 509] on button "Continue" at bounding box center [802, 511] width 124 height 30
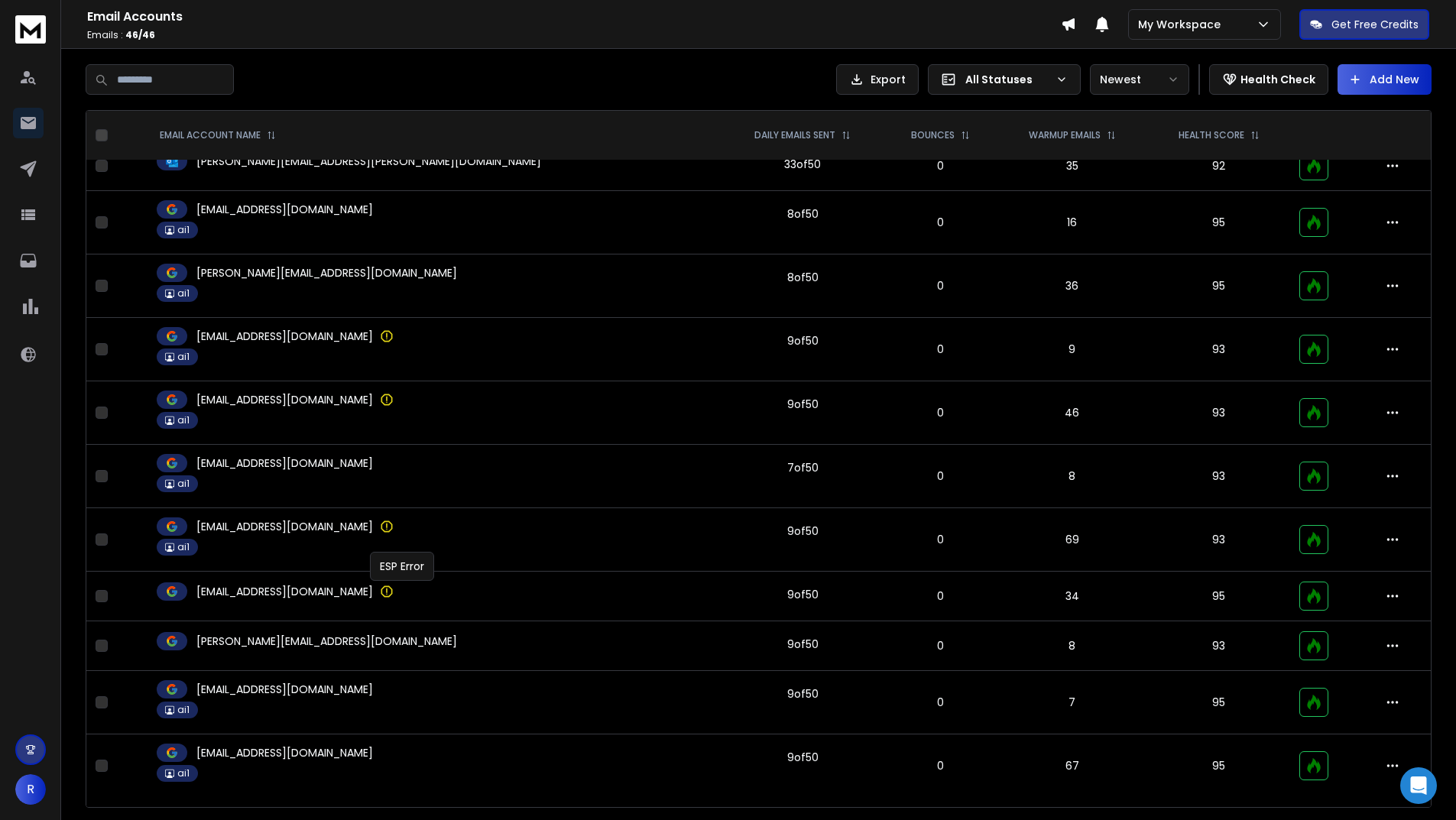
click at [395, 589] on icon at bounding box center [387, 591] width 15 height 15
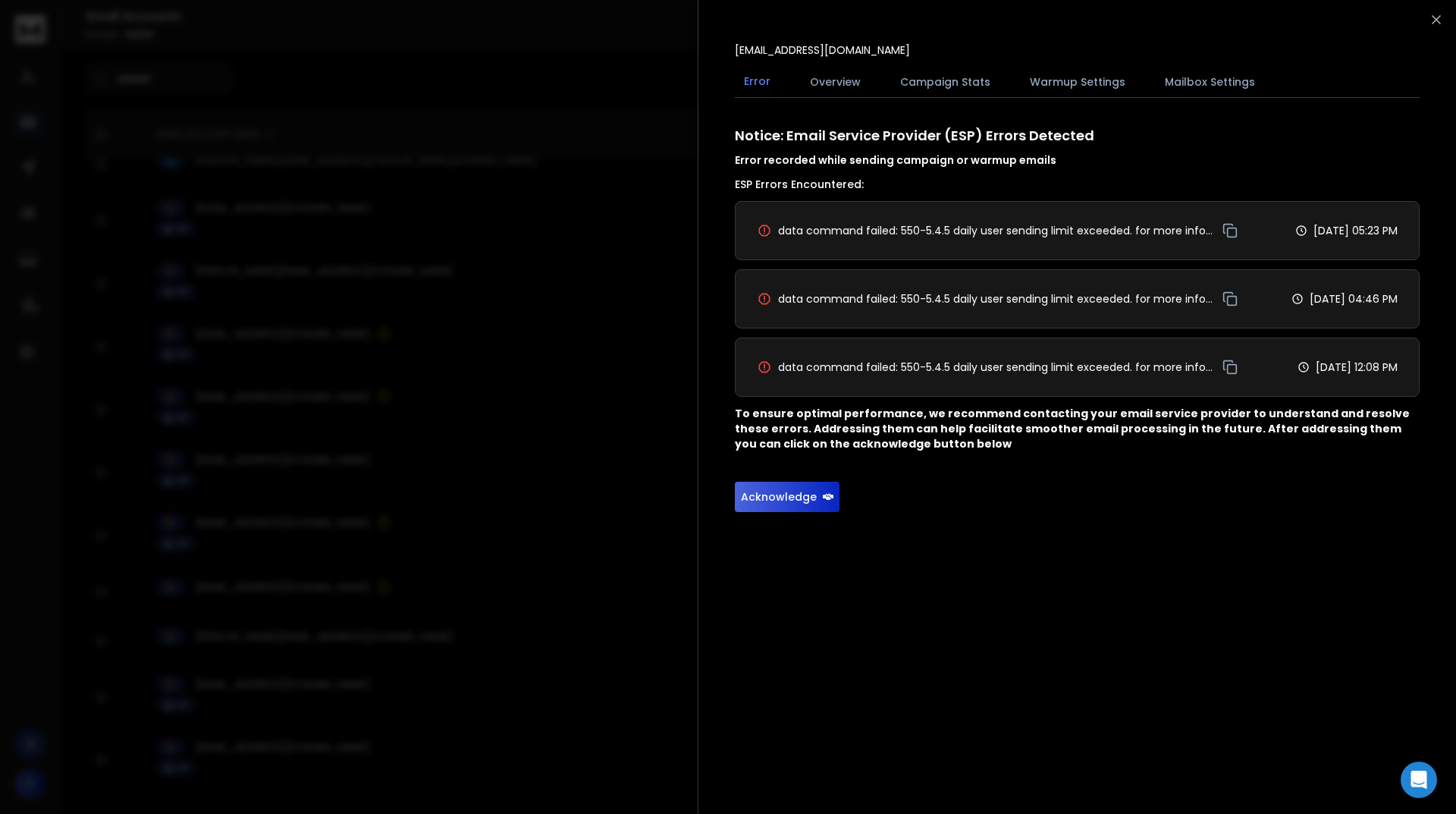
click at [814, 502] on button "Acknowledge" at bounding box center [787, 496] width 104 height 30
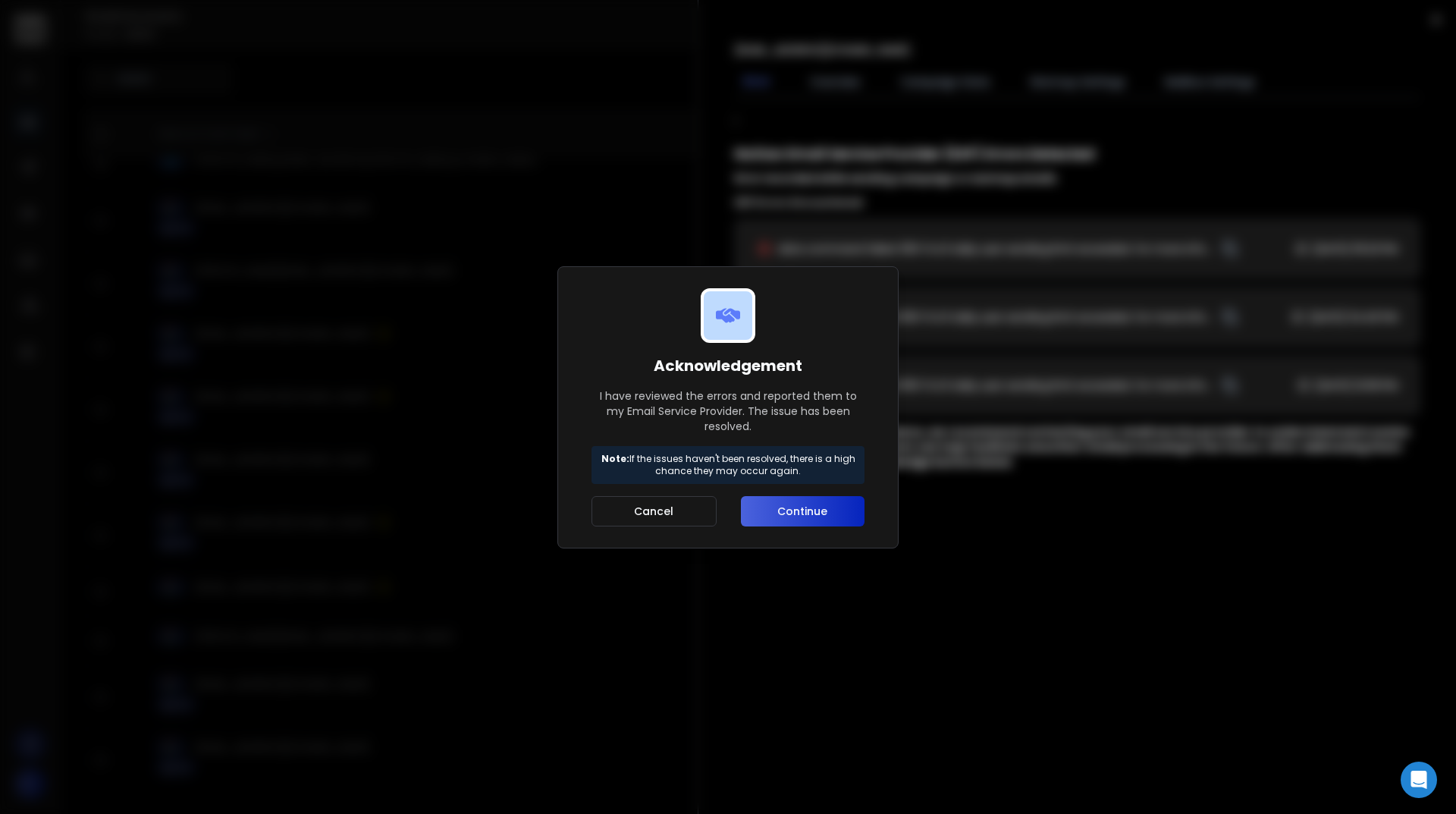
click at [826, 509] on button "Continue" at bounding box center [802, 511] width 124 height 30
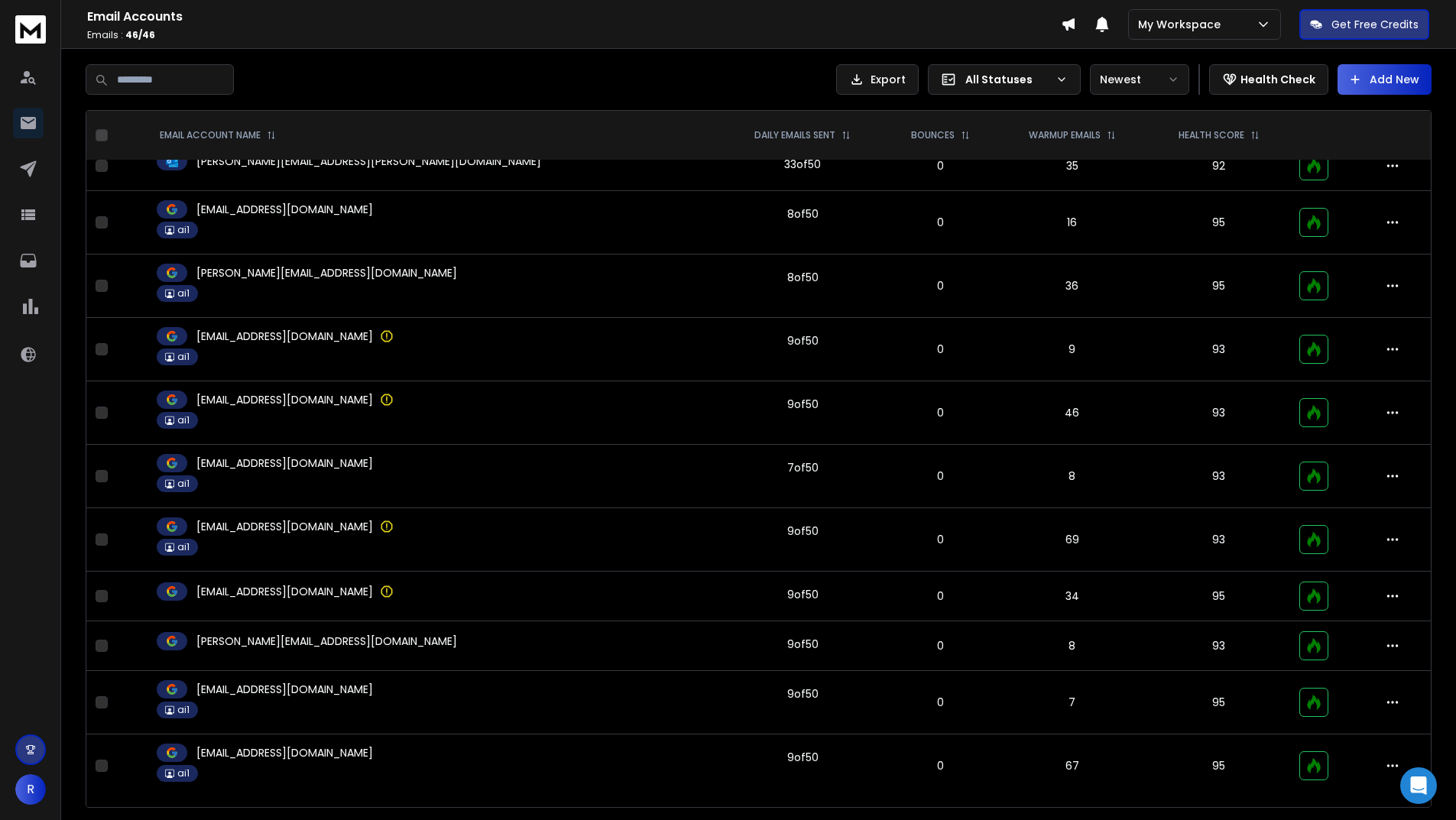
scroll to position [1759, 0]
click at [393, 584] on icon at bounding box center [387, 589] width 12 height 12
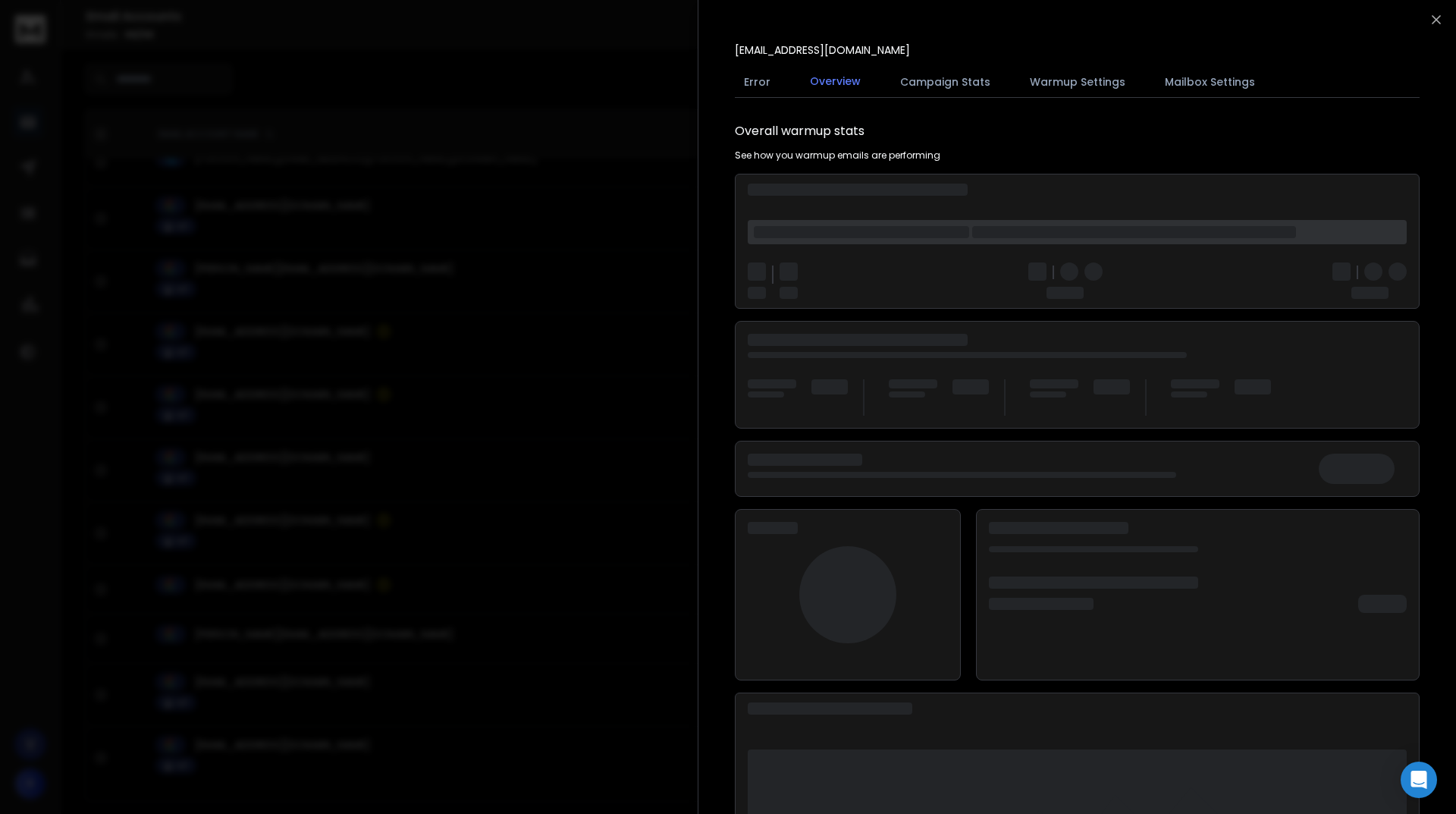
click at [558, 308] on div at bounding box center [728, 407] width 1456 height 814
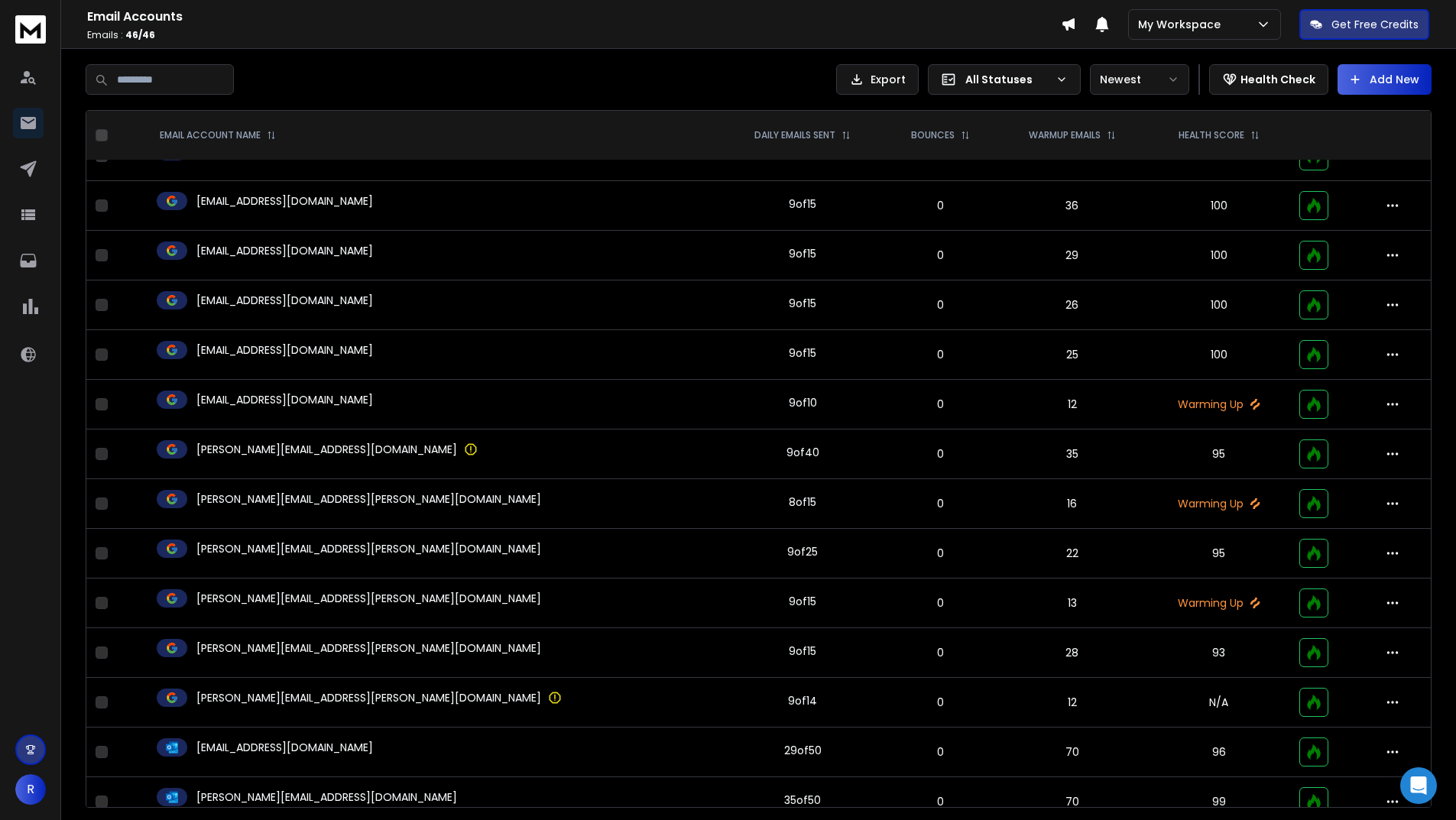
scroll to position [0, 0]
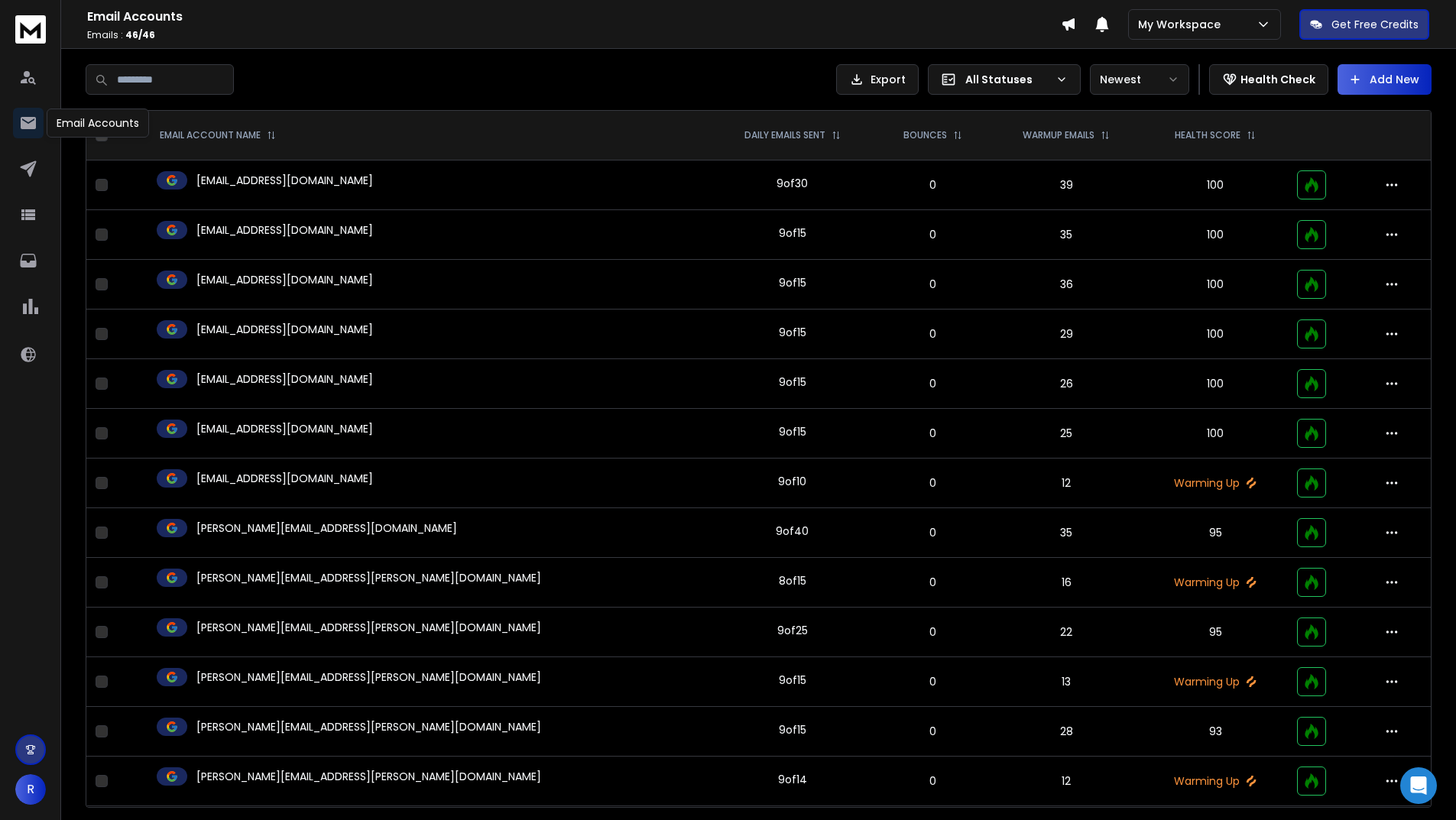
drag, startPoint x: 39, startPoint y: 135, endPoint x: 19, endPoint y: 128, distance: 21.2
click at [37, 133] on link at bounding box center [28, 122] width 30 height 30
click at [35, 162] on icon at bounding box center [28, 168] width 16 height 16
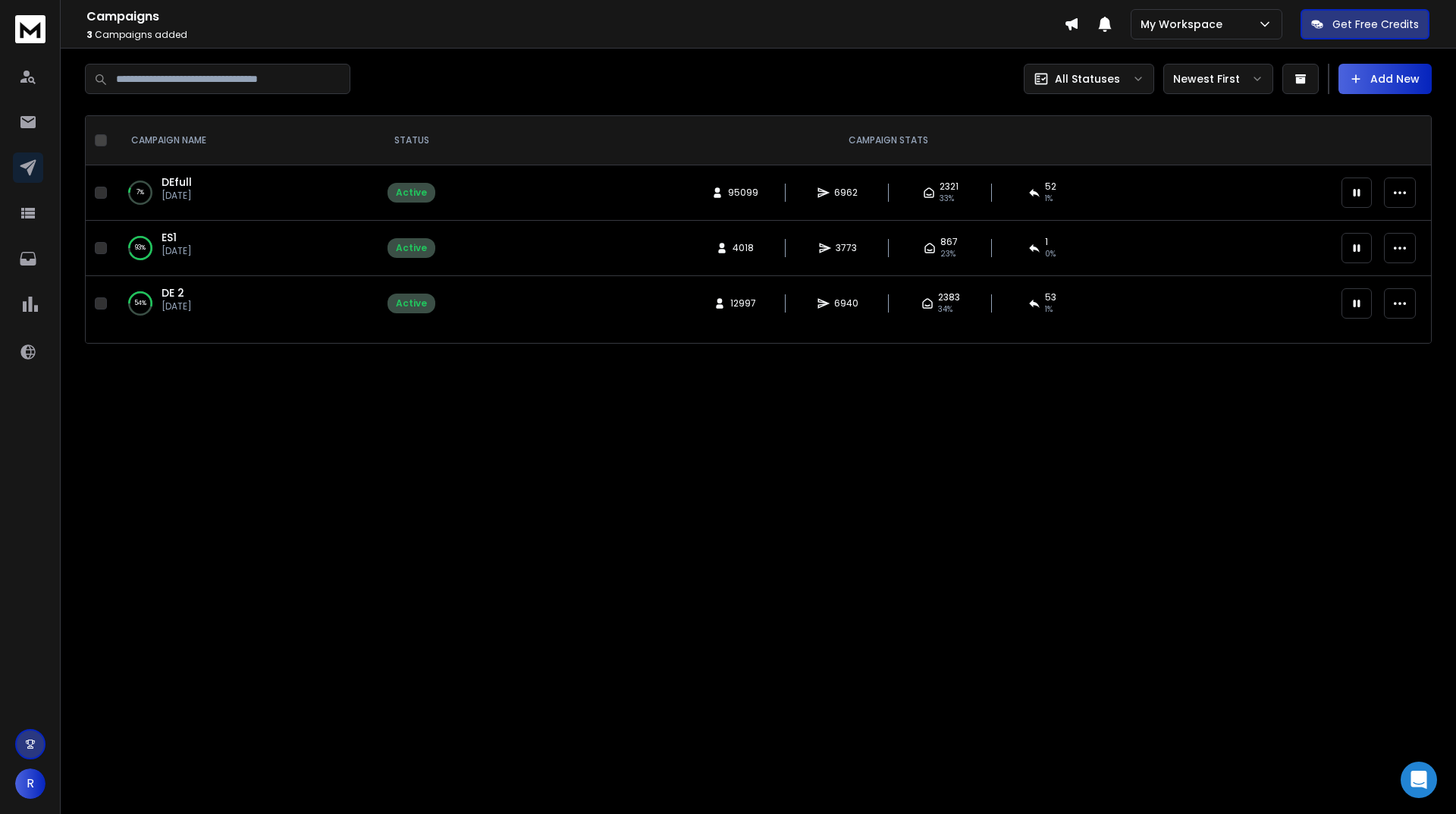
click at [30, 22] on img at bounding box center [30, 29] width 30 height 28
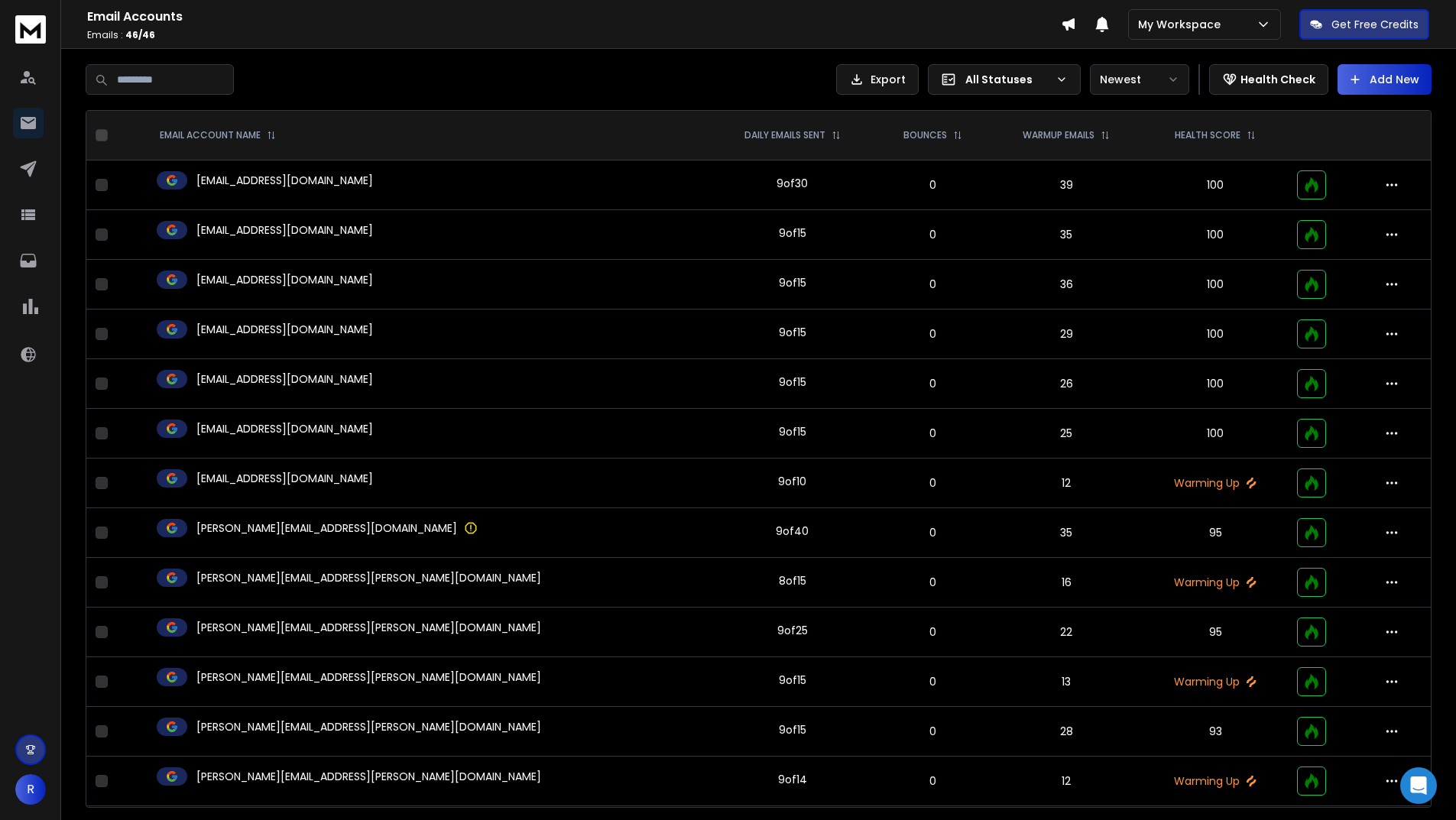
click at [27, 31] on img at bounding box center [30, 29] width 30 height 29
drag, startPoint x: 130, startPoint y: 38, endPoint x: 151, endPoint y: 35, distance: 21.2
click at [146, 36] on span "46 / 46" at bounding box center [140, 35] width 30 height 13
click at [247, 34] on p "Emails : 46 / 46" at bounding box center [574, 36] width 974 height 12
click at [1201, 20] on p "My Workspace" at bounding box center [1182, 25] width 89 height 15
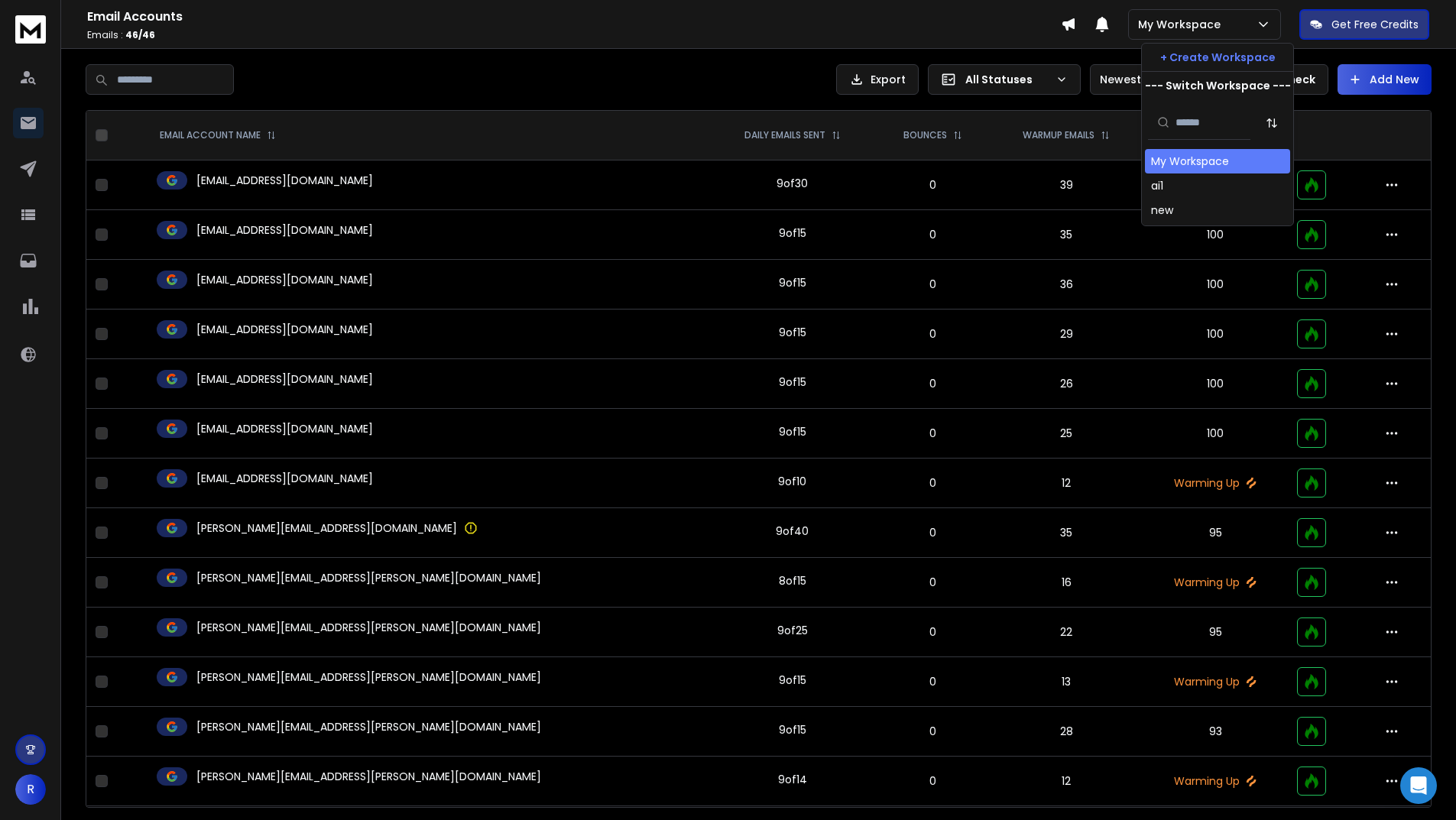
click at [793, 25] on h1 "Email Accounts" at bounding box center [574, 17] width 974 height 19
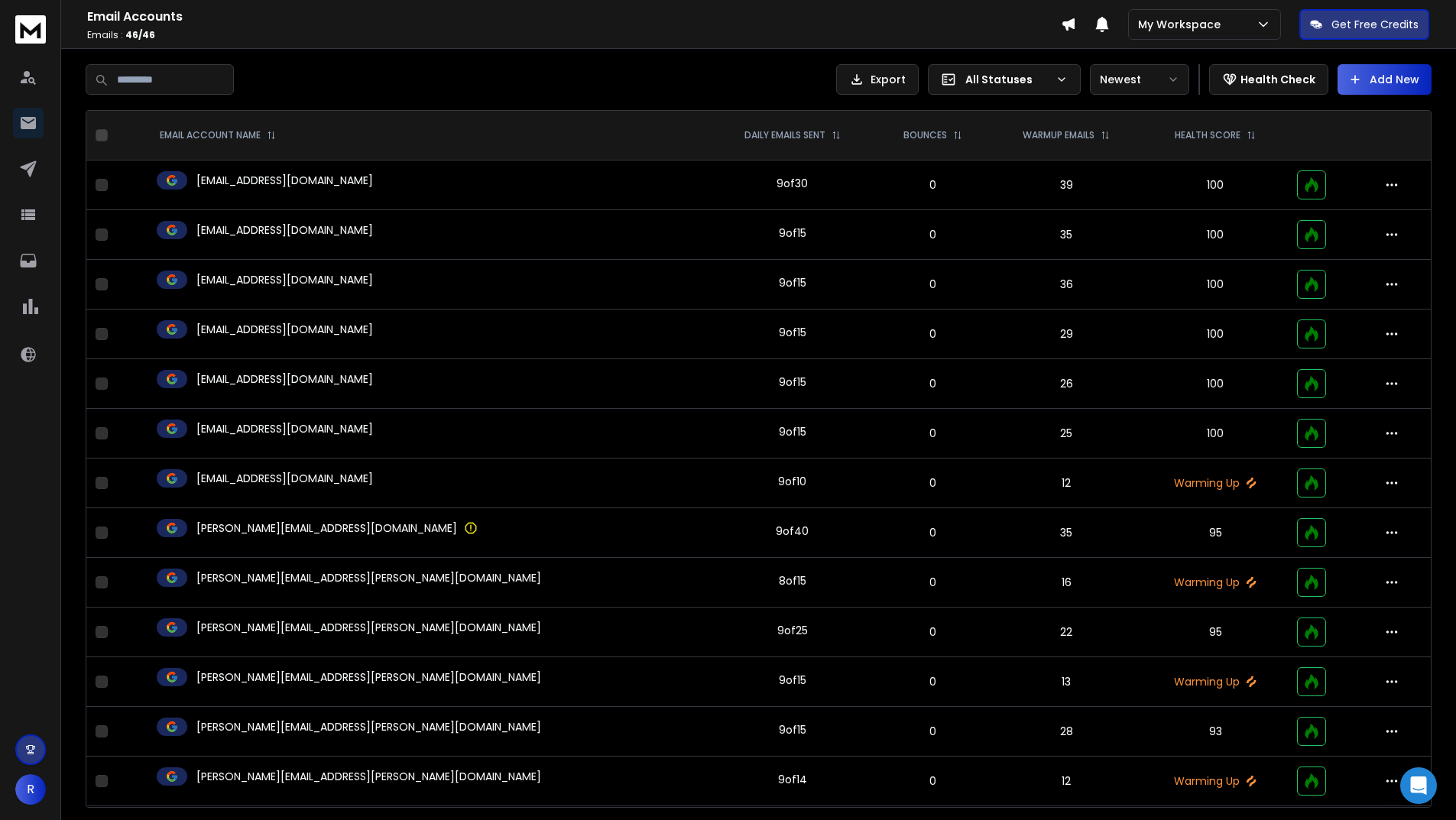
click at [1041, 76] on p "All Statuses" at bounding box center [1007, 80] width 84 height 15
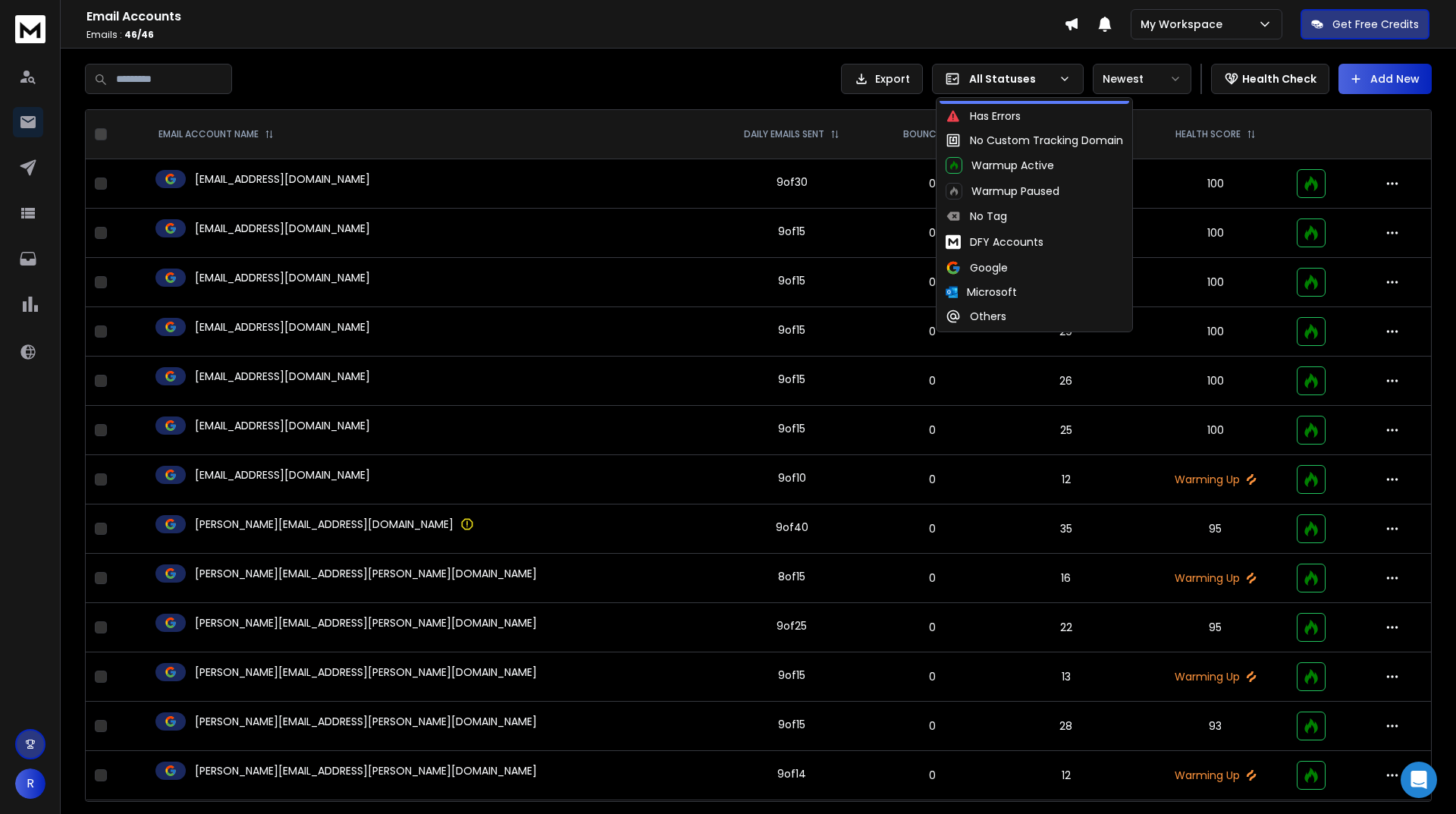
click at [1042, 81] on p "All Statuses" at bounding box center [1011, 79] width 84 height 15
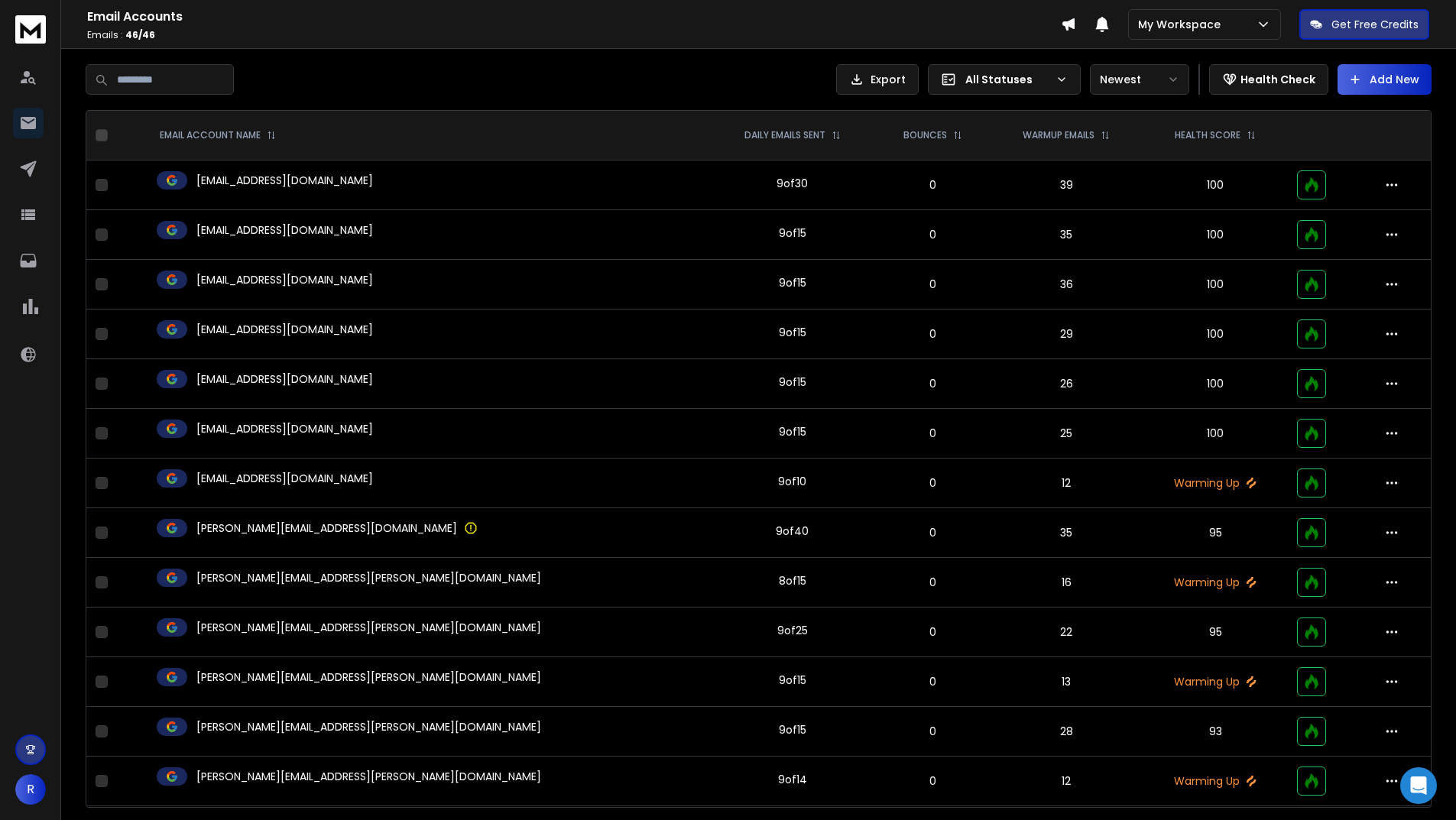
click at [1180, 75] on icon "button" at bounding box center [1173, 80] width 12 height 12
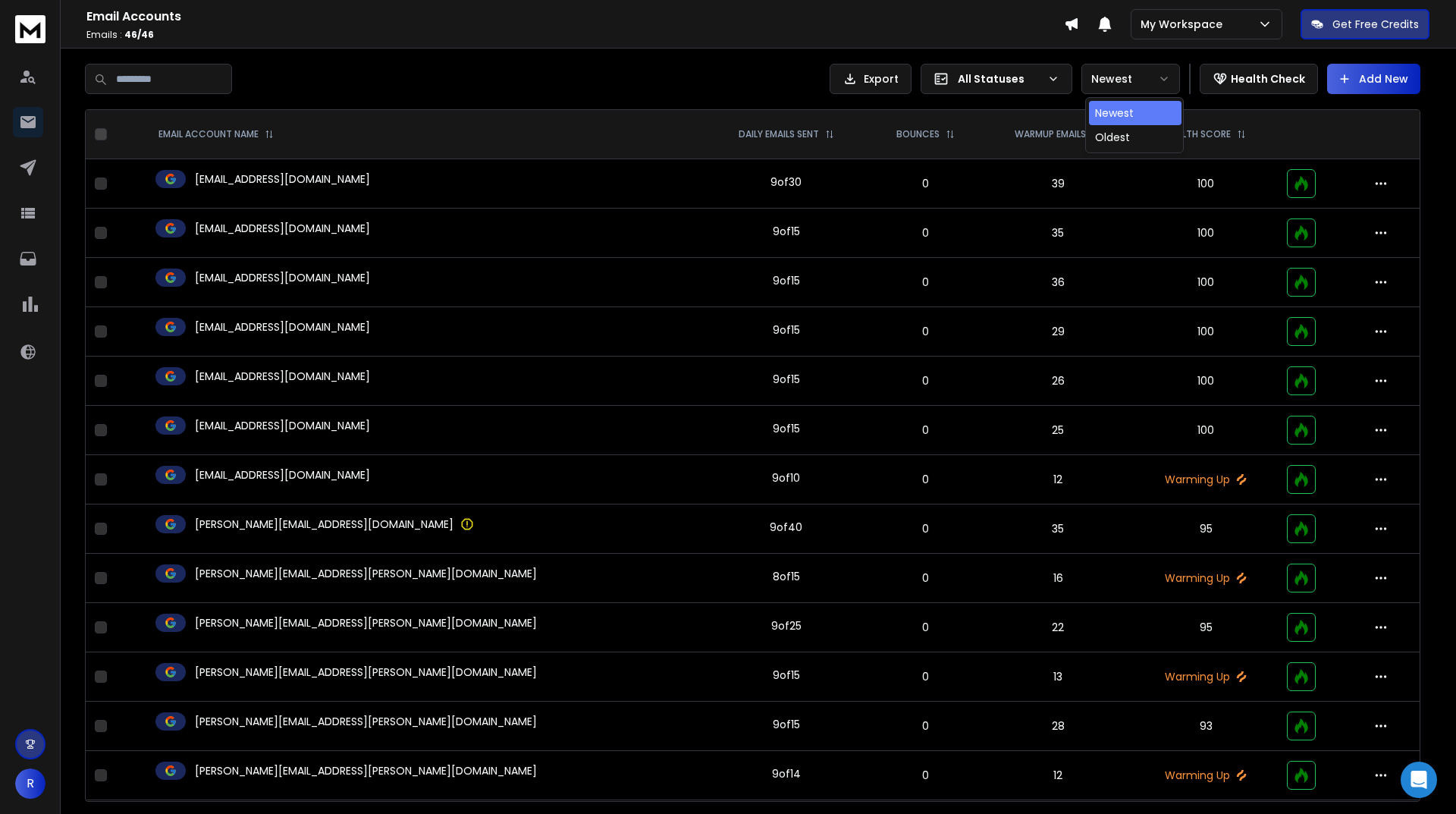
click at [1133, 81] on button "Newest" at bounding box center [1130, 78] width 98 height 30
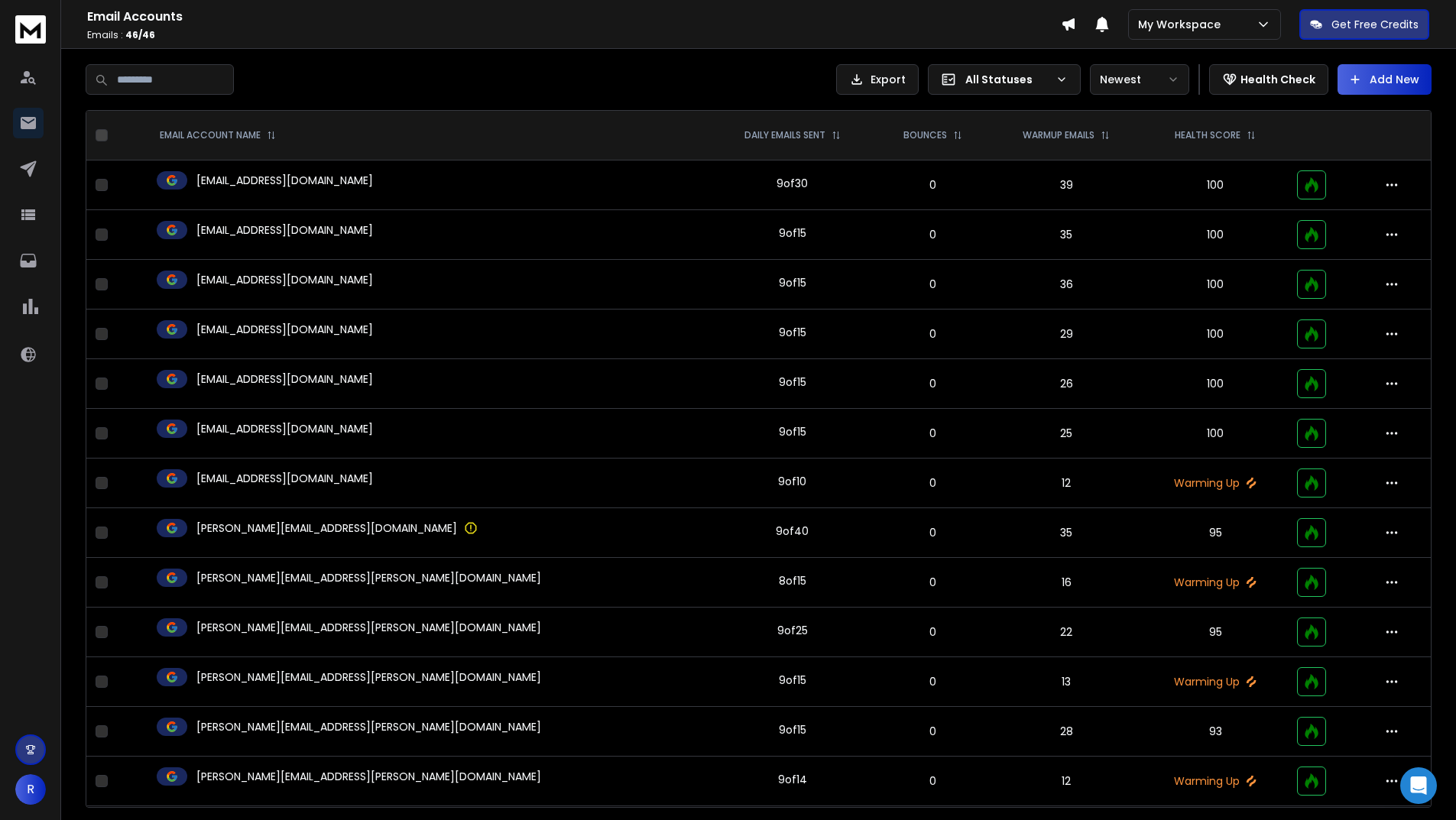
click at [1374, 82] on button "Add New" at bounding box center [1384, 79] width 94 height 30
click at [36, 217] on icon at bounding box center [29, 215] width 19 height 19
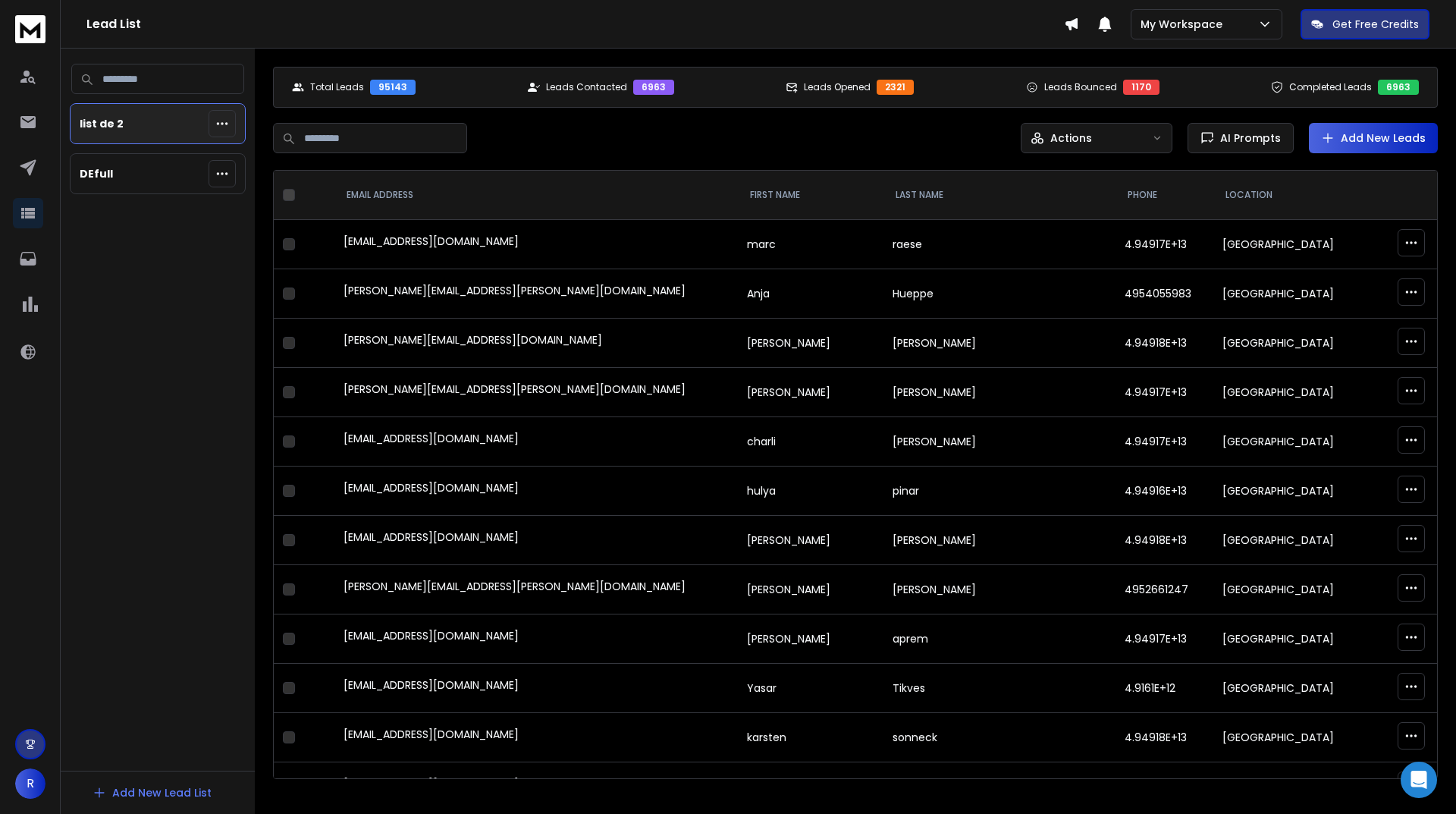
click at [111, 176] on div "DEfull" at bounding box center [157, 173] width 176 height 41
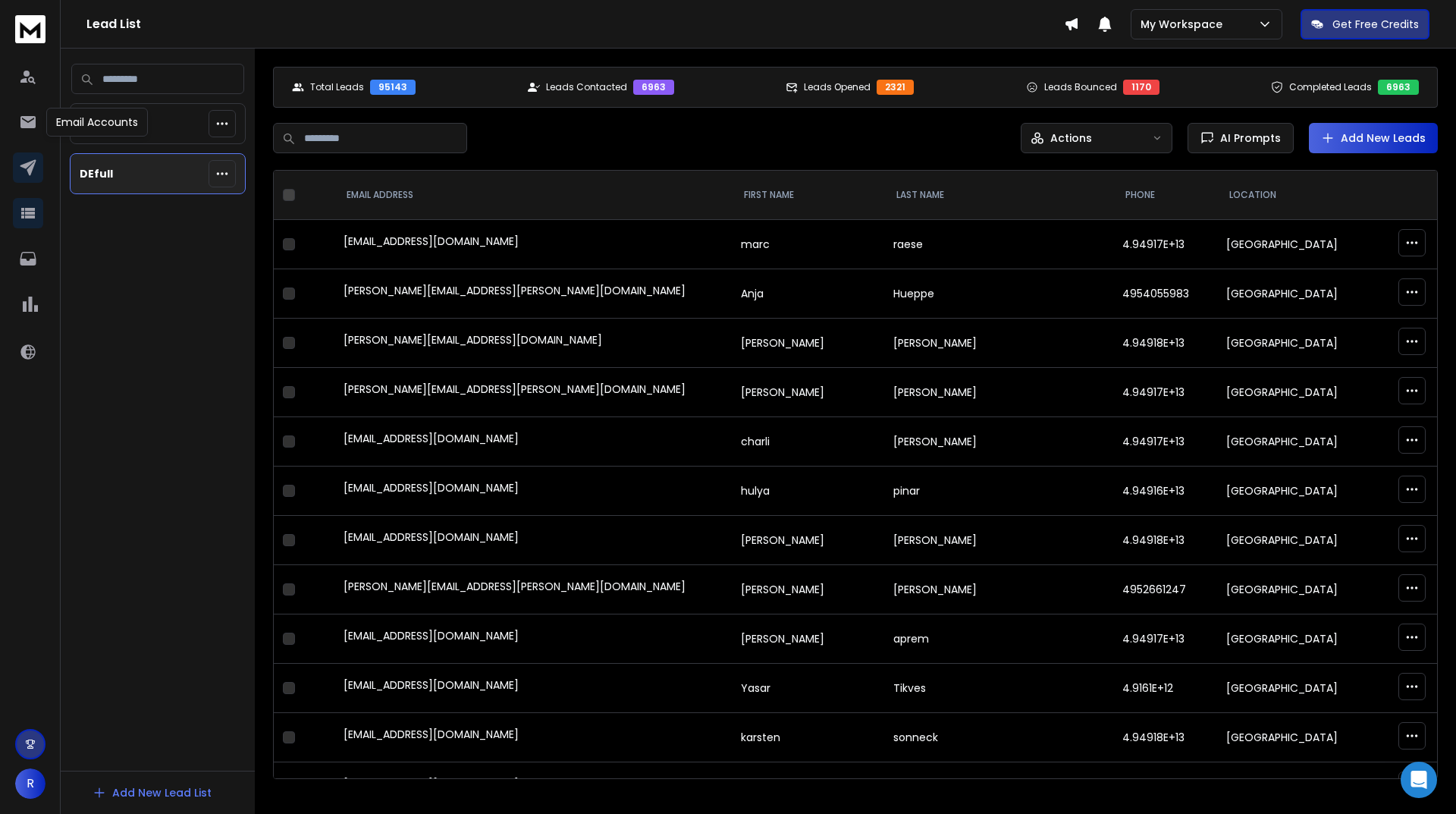
click at [41, 170] on link at bounding box center [28, 167] width 30 height 30
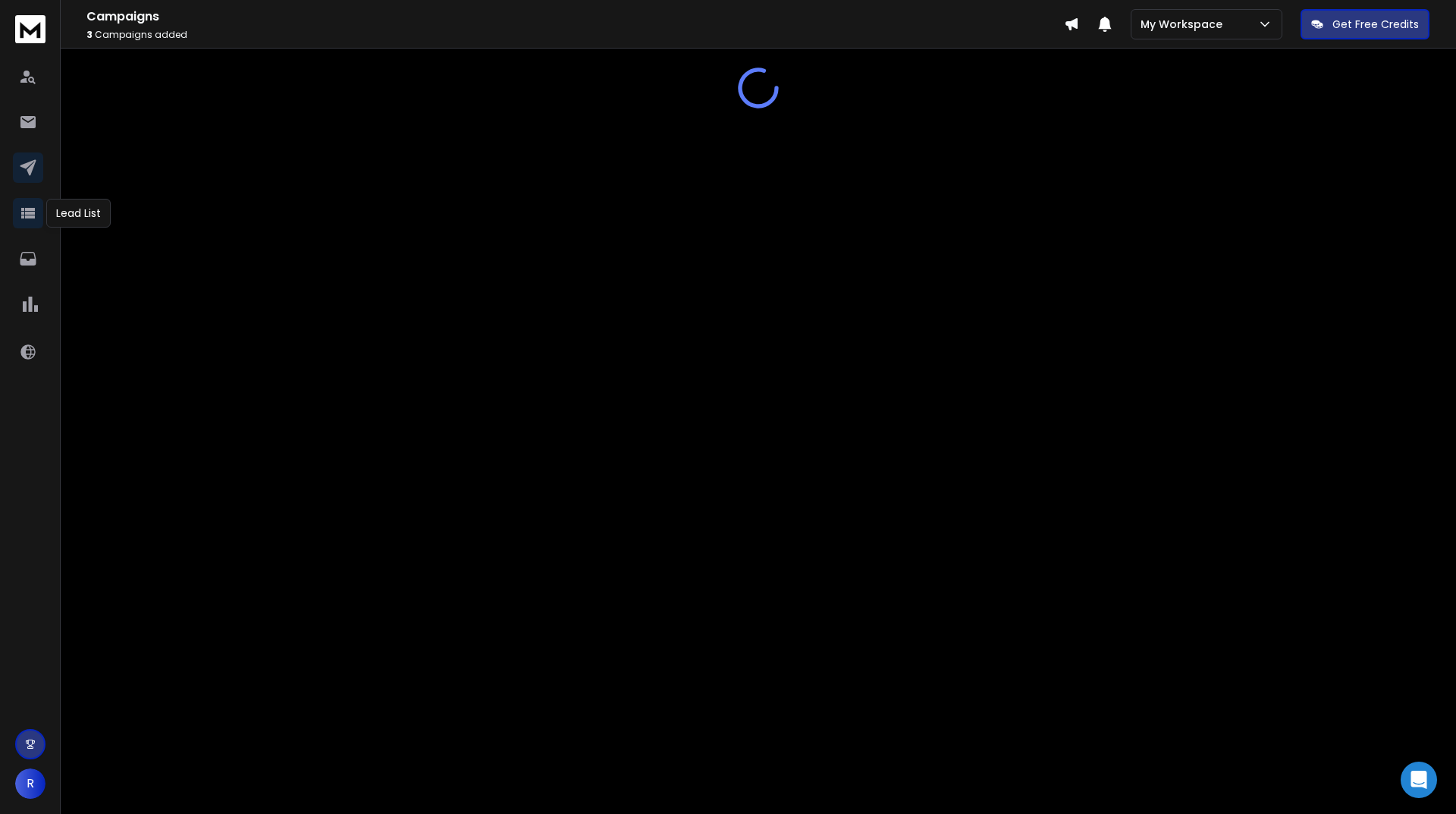
click at [35, 221] on icon at bounding box center [28, 213] width 18 height 18
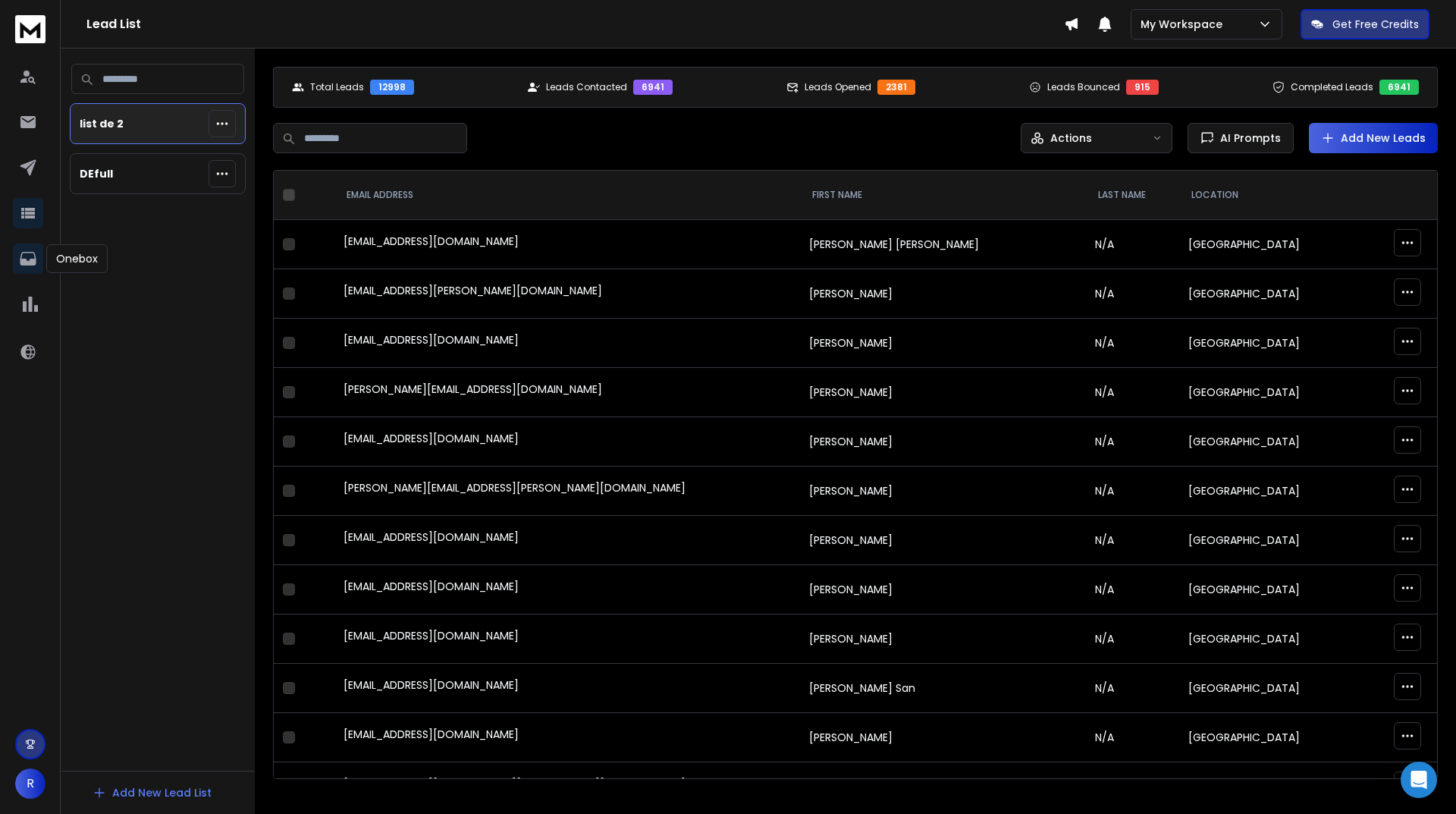
click at [29, 263] on icon at bounding box center [28, 259] width 16 height 14
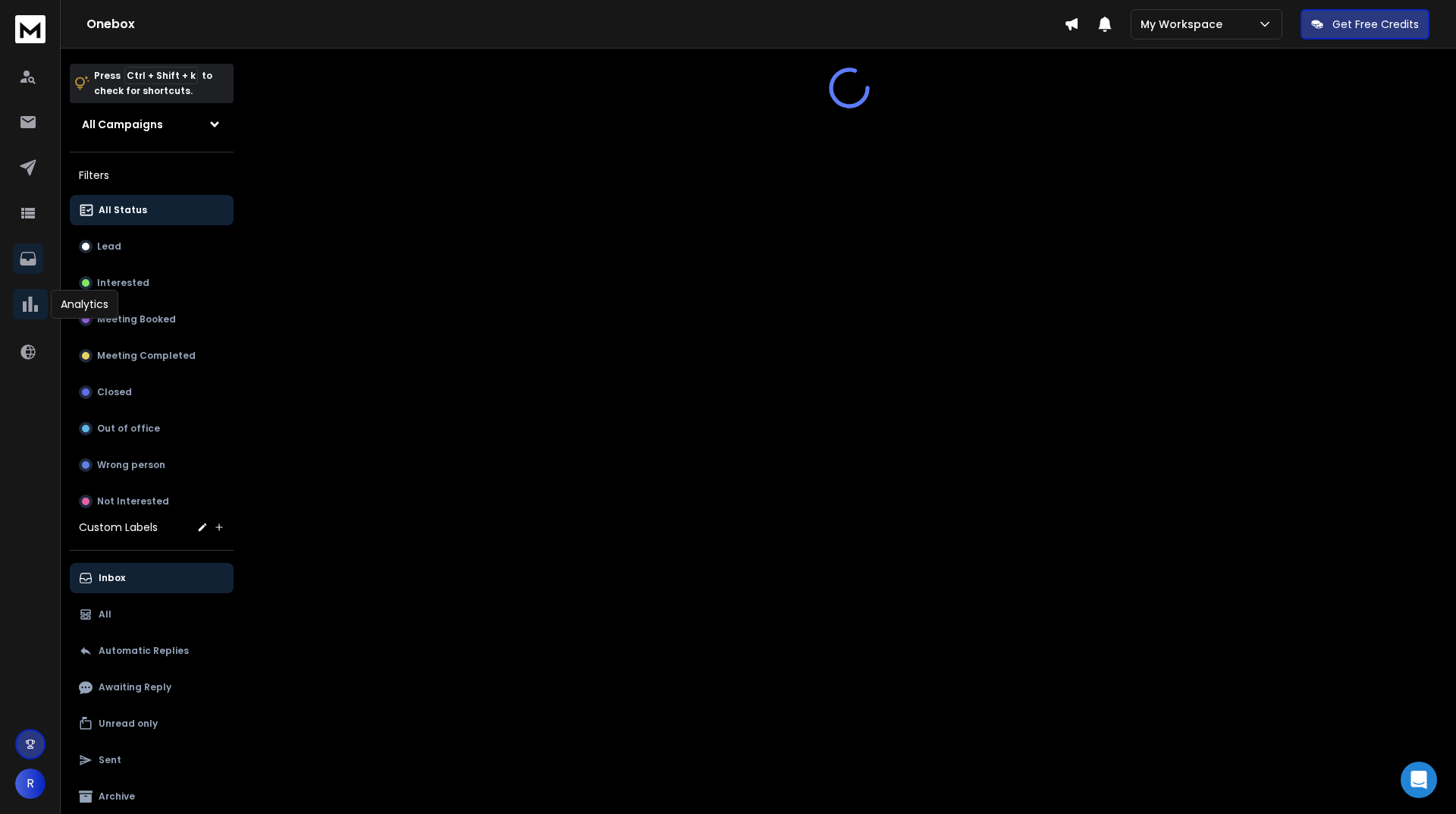
click at [23, 313] on icon at bounding box center [31, 304] width 23 height 23
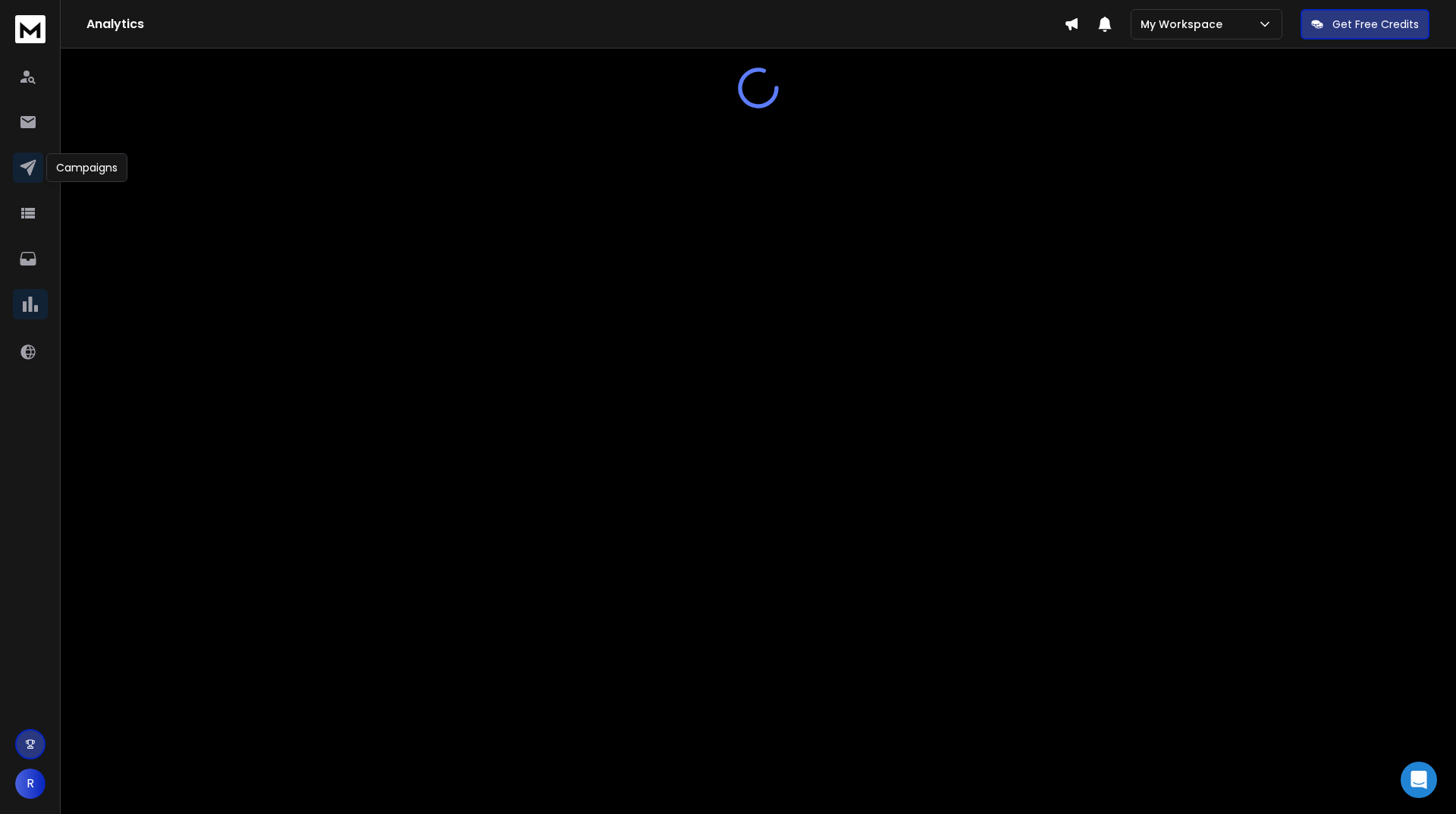
click at [21, 179] on link at bounding box center [28, 167] width 30 height 30
click at [28, 266] on icon at bounding box center [28, 259] width 18 height 18
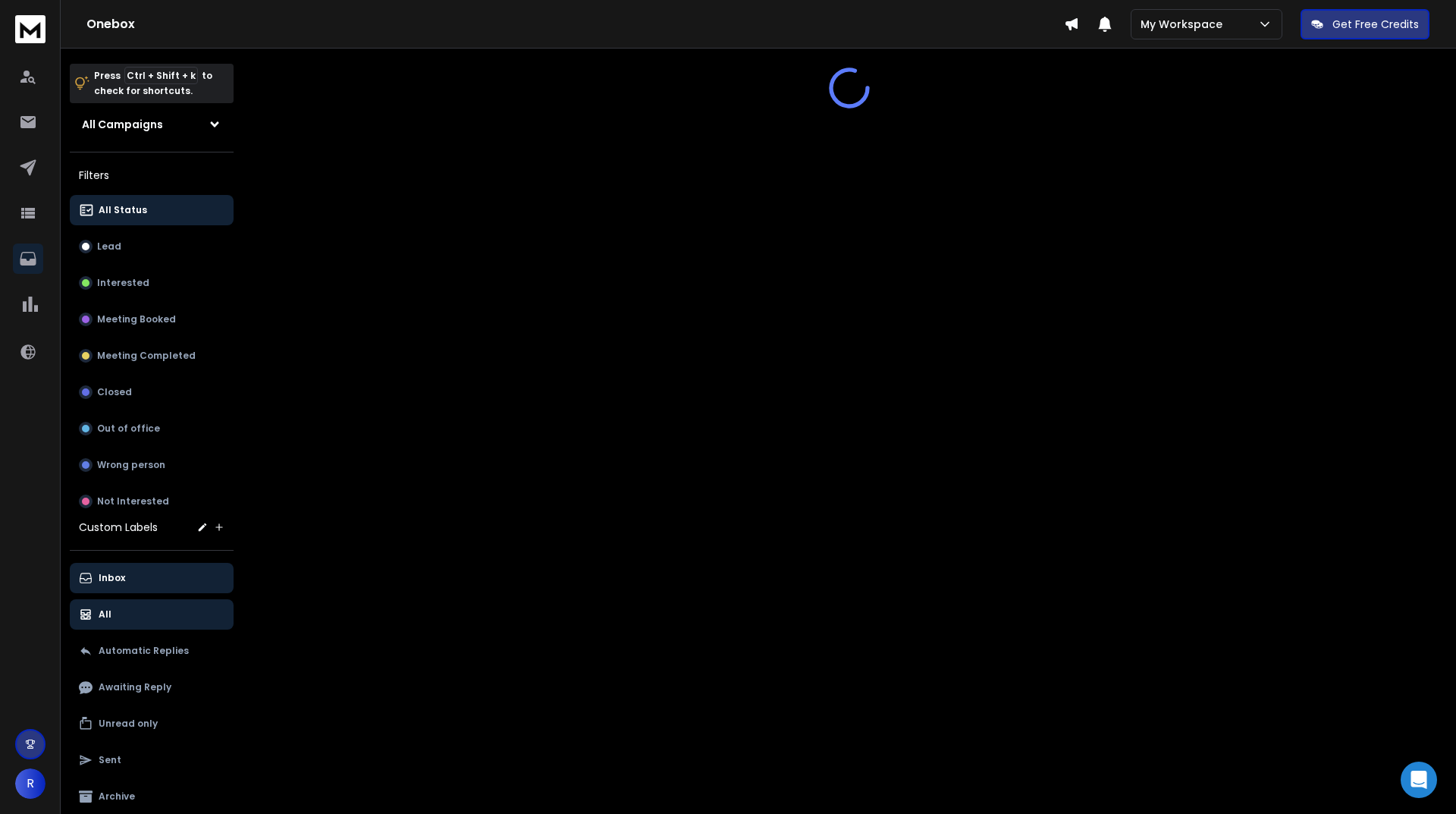
click at [139, 617] on button "All" at bounding box center [151, 614] width 164 height 30
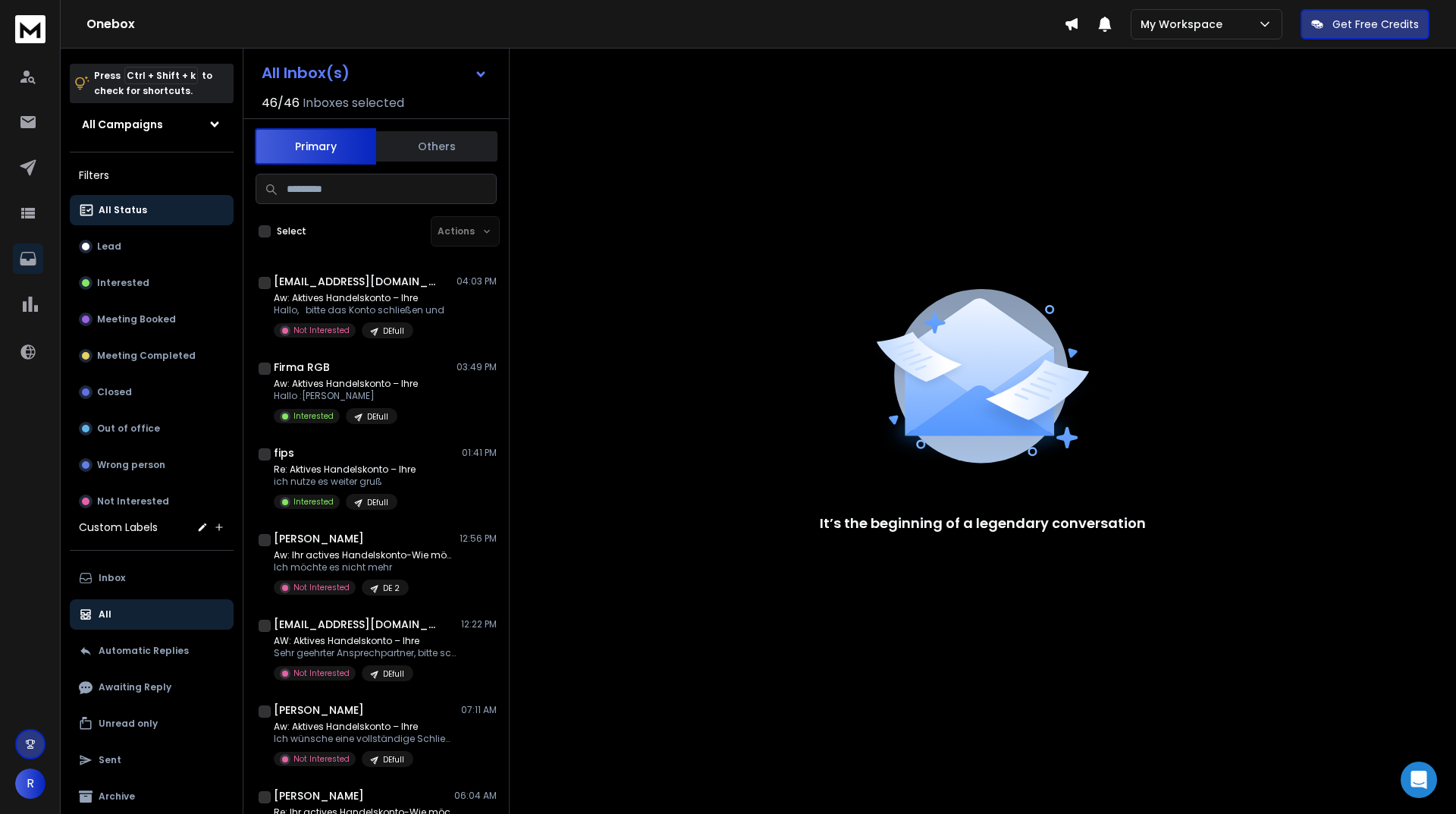
click at [997, 205] on div "It’s the beginning of a legendary conversation" at bounding box center [983, 394] width 946 height 692
click at [733, 313] on div "It’s the beginning of a legendary conversation" at bounding box center [983, 394] width 946 height 692
click at [31, 170] on icon at bounding box center [28, 167] width 16 height 16
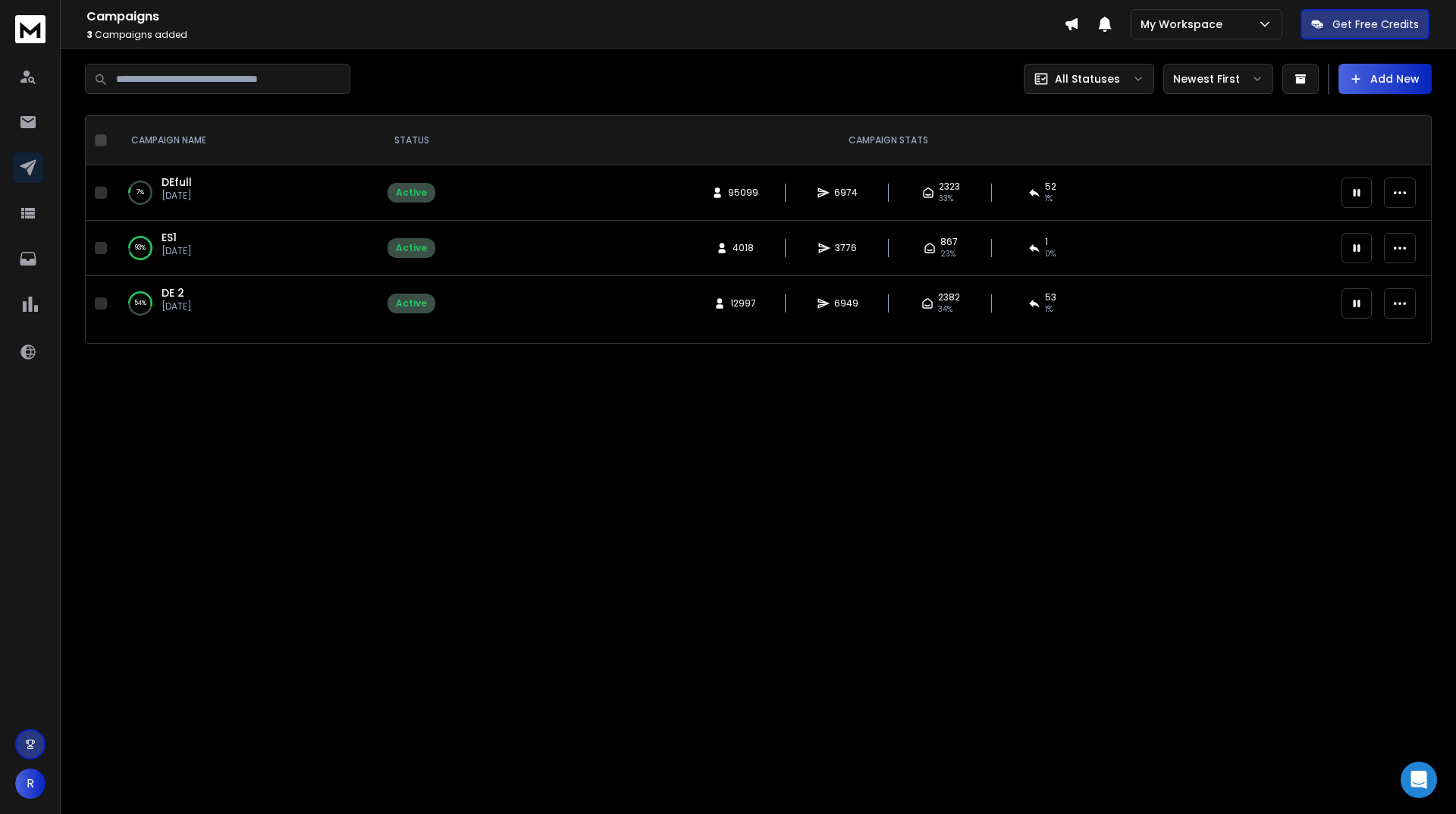
click at [25, 276] on div at bounding box center [30, 261] width 35 height 36
click at [28, 256] on icon at bounding box center [28, 259] width 18 height 18
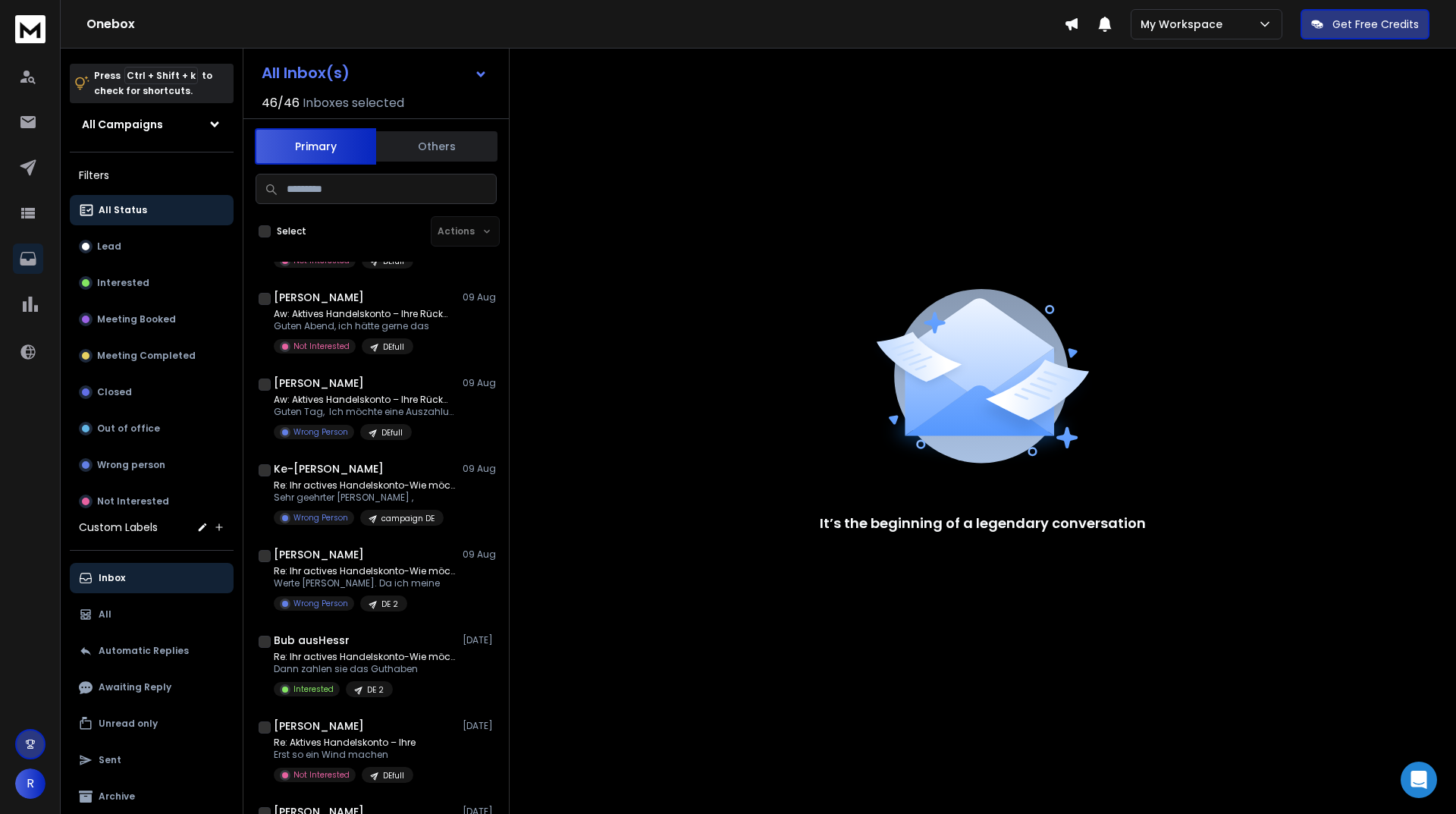
scroll to position [758, 0]
